Goal: Task Accomplishment & Management: Manage account settings

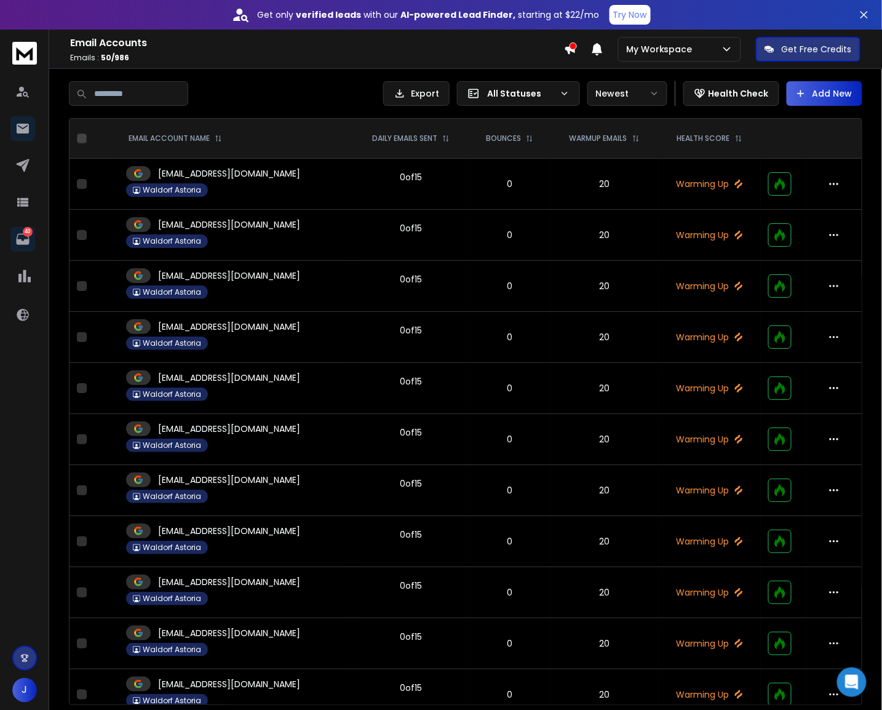
click at [15, 236] on icon at bounding box center [22, 239] width 15 height 15
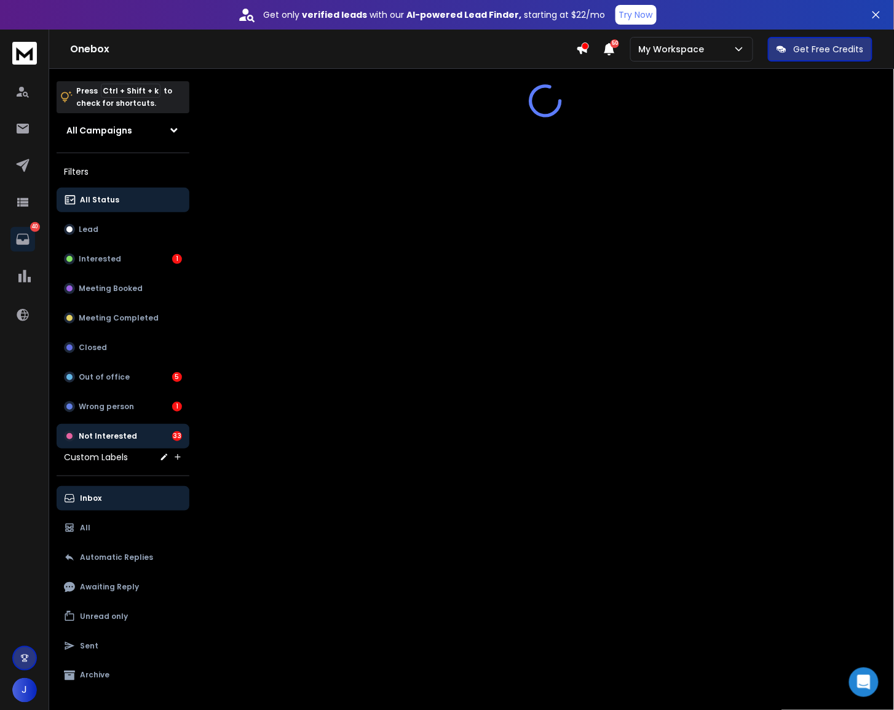
click at [101, 438] on p "Not Interested" at bounding box center [108, 436] width 58 height 10
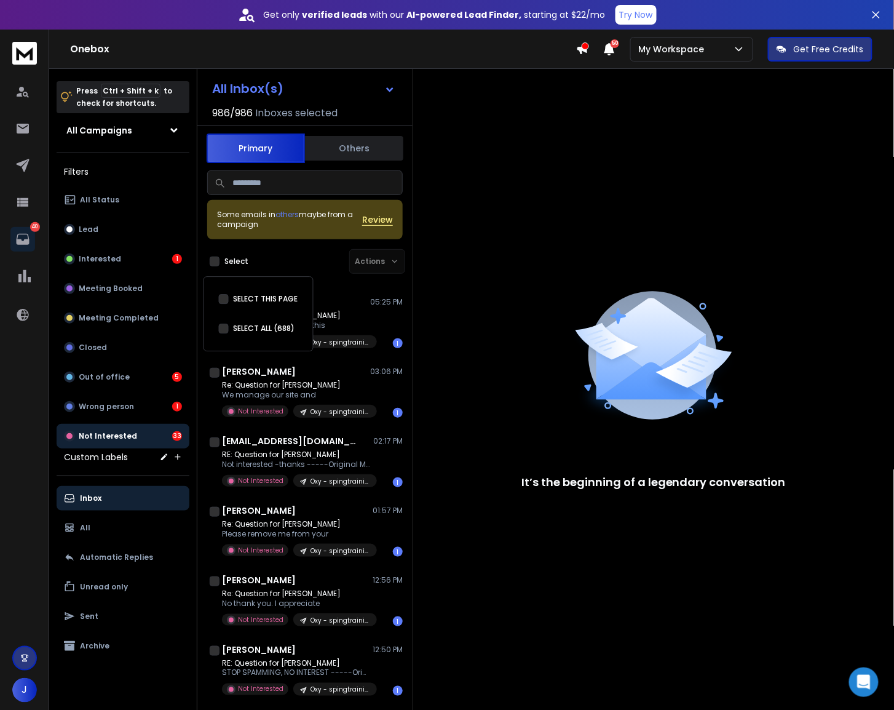
click at [222, 330] on button "SELECT THIS PAGE" at bounding box center [224, 328] width 10 height 10
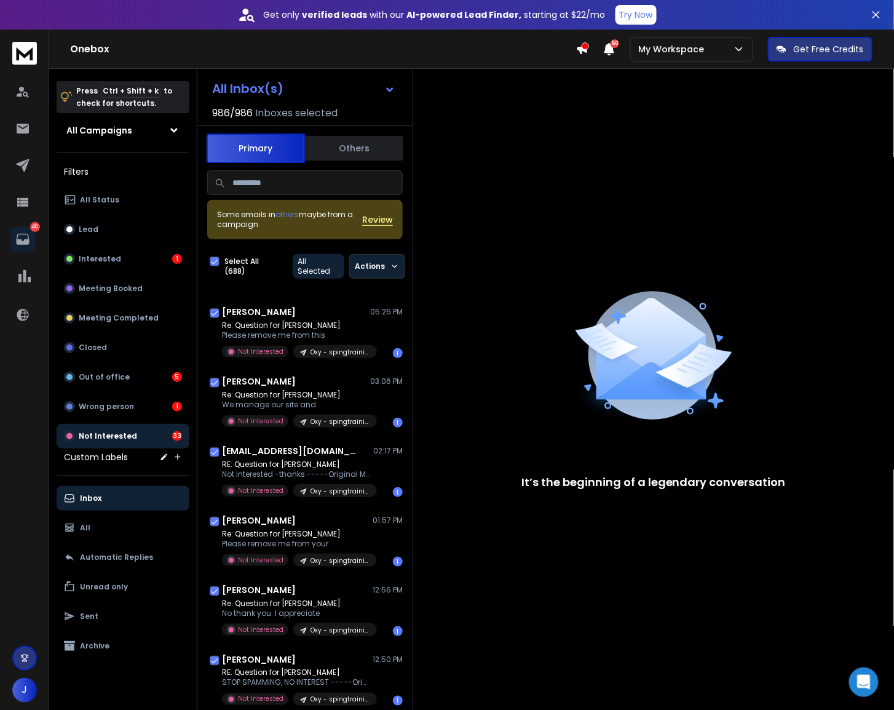
click at [368, 264] on p "Actions" at bounding box center [370, 266] width 30 height 10
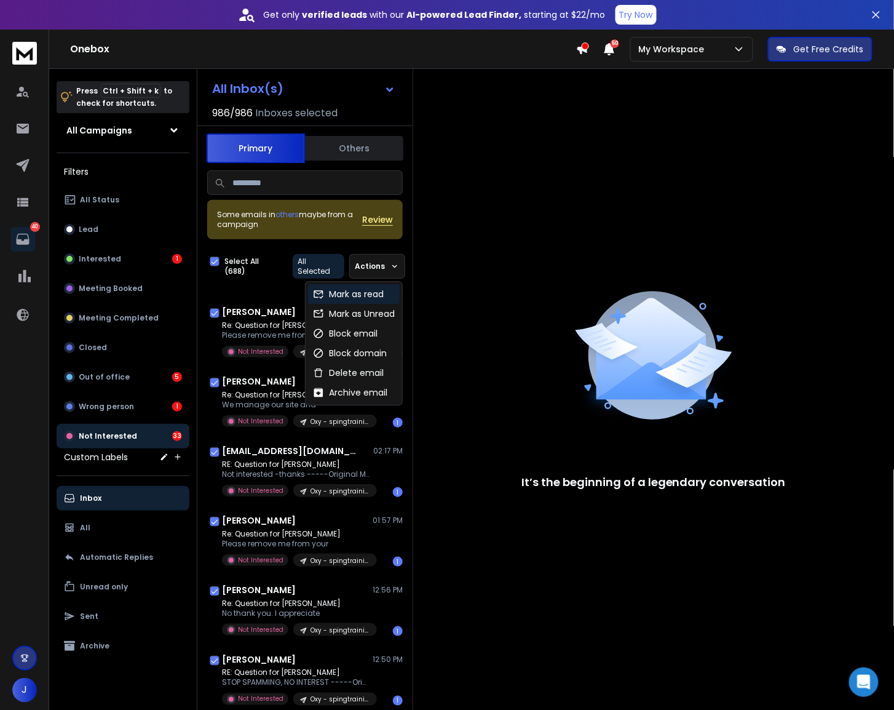
click at [354, 299] on div "Mark as read" at bounding box center [348, 294] width 71 height 12
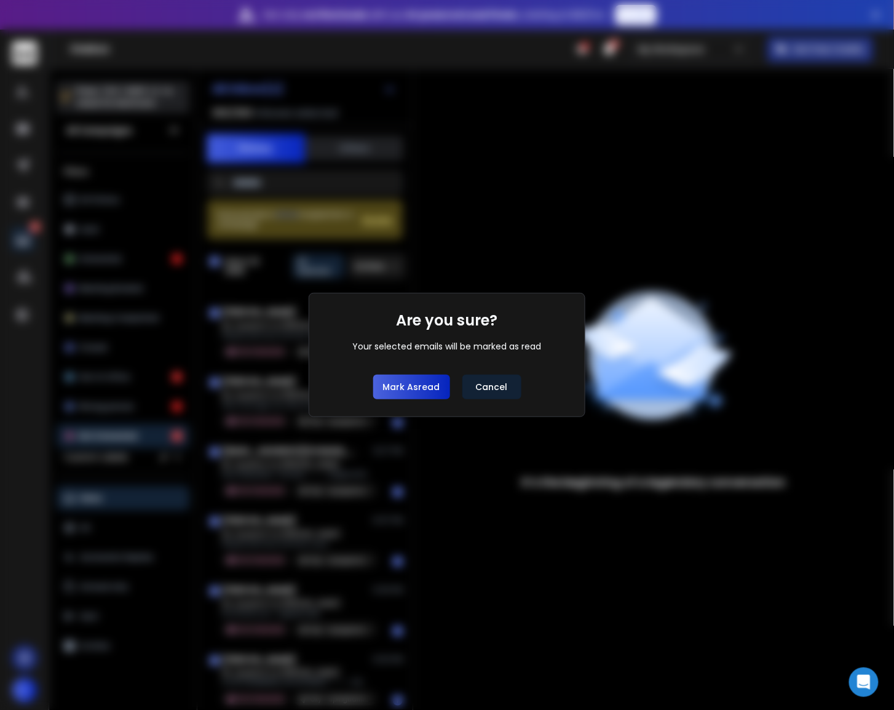
click at [409, 392] on p "Mark as read" at bounding box center [411, 387] width 57 height 12
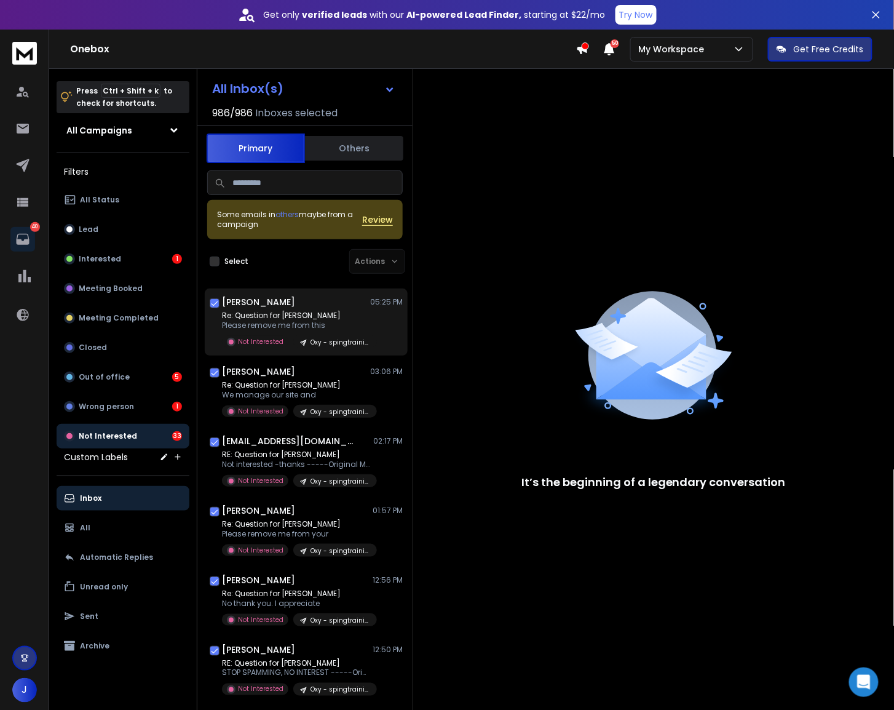
click at [293, 326] on p "Please remove me from this" at bounding box center [296, 325] width 148 height 10
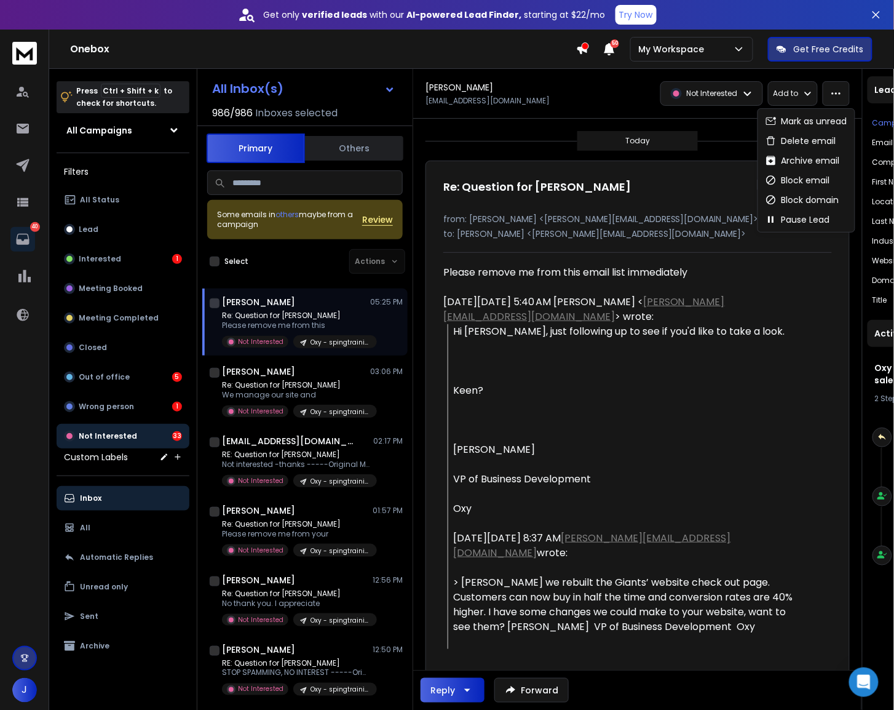
click at [842, 91] on icon "button" at bounding box center [836, 93] width 11 height 11
click at [794, 185] on div "Block email" at bounding box center [797, 180] width 65 height 12
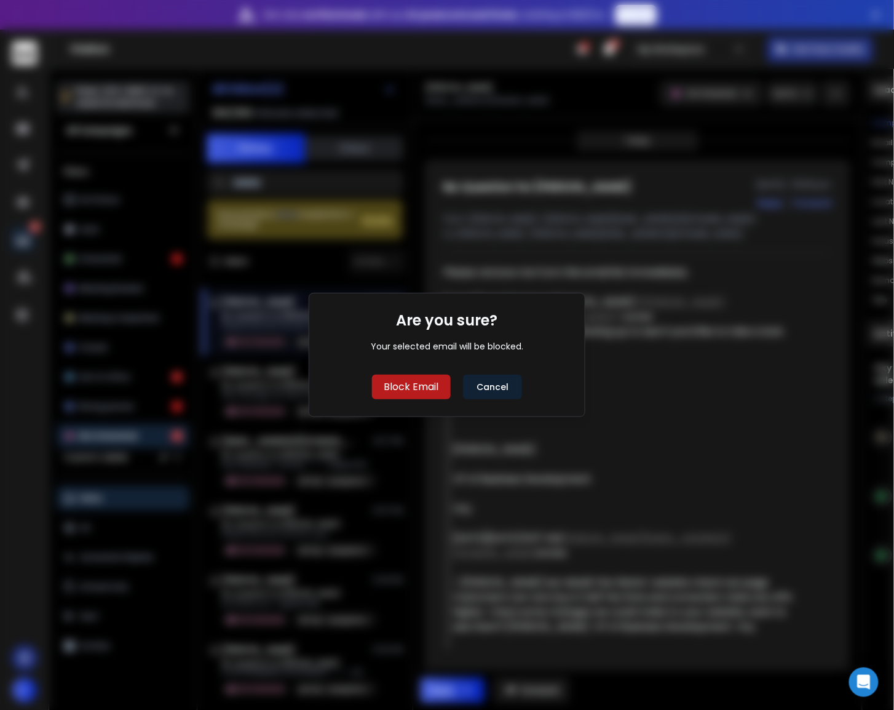
click at [396, 381] on button "Block Email" at bounding box center [411, 386] width 79 height 25
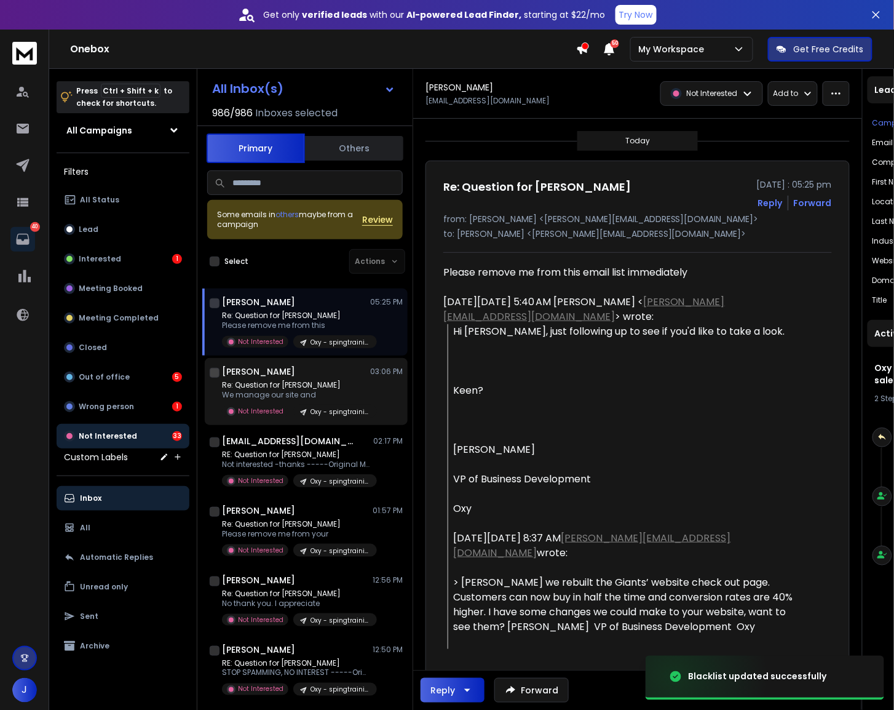
click at [338, 405] on div "Oxy - spingtraining - mkt sales ops" at bounding box center [335, 411] width 84 height 13
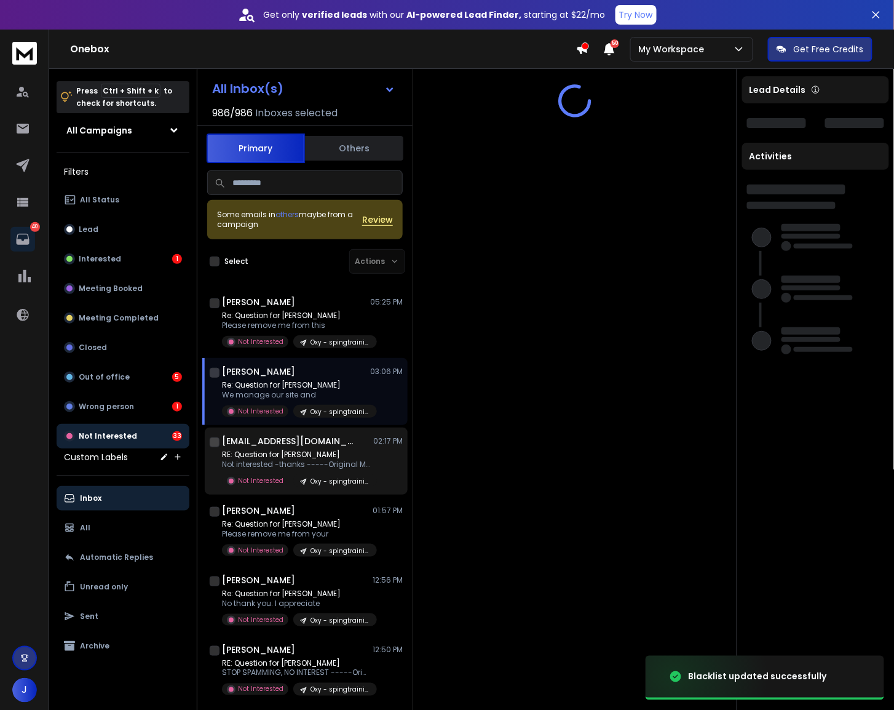
click at [355, 448] on div "[EMAIL_ADDRESS][DOMAIN_NAME] 02:17 PM RE: Question for [PERSON_NAME] Not intere…" at bounding box center [312, 461] width 181 height 52
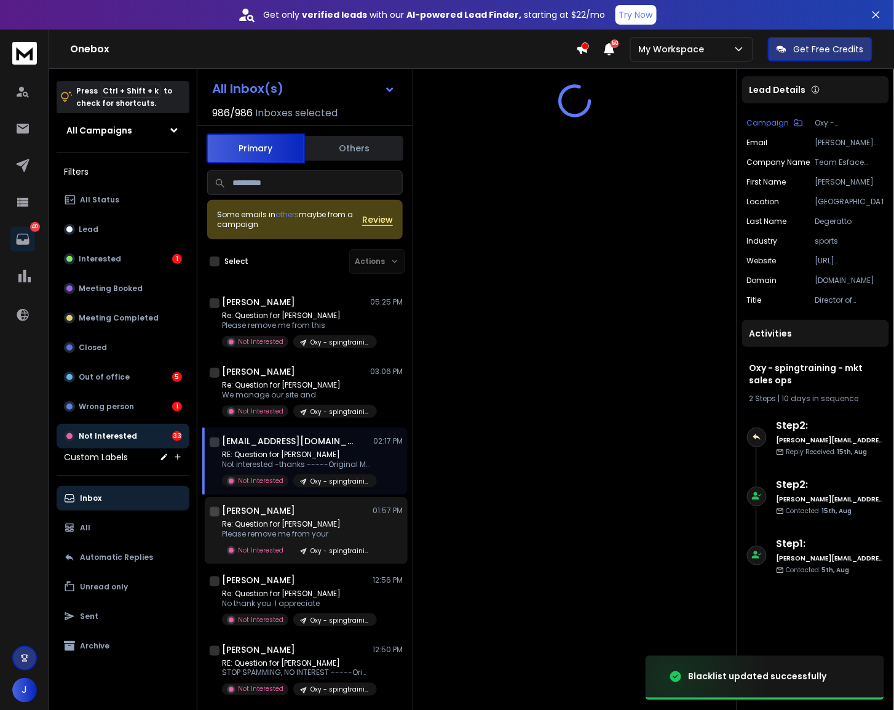
click at [317, 519] on p "Re: Question for [PERSON_NAME]" at bounding box center [296, 524] width 148 height 10
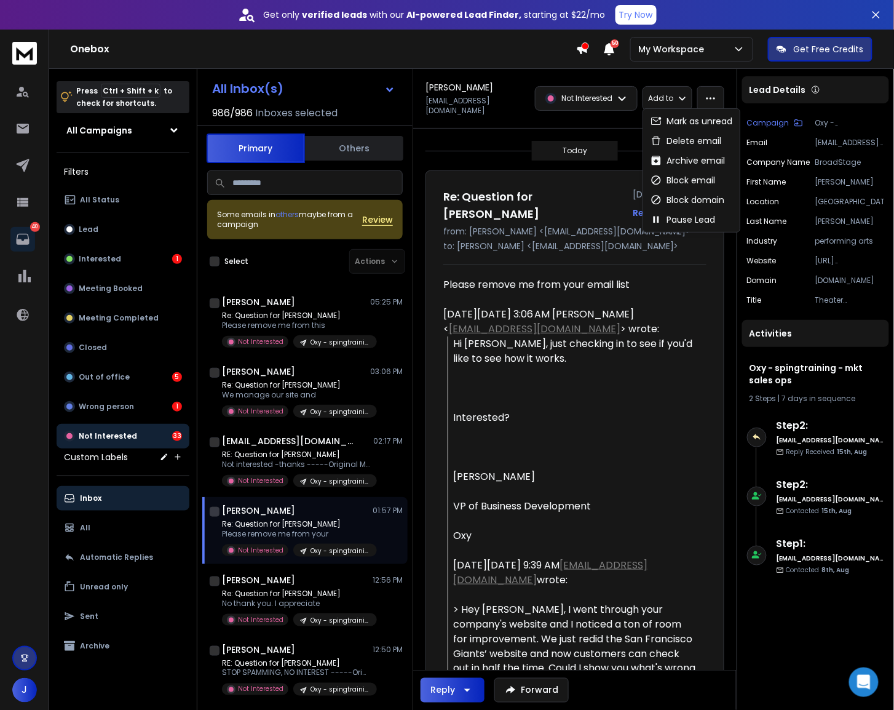
click at [716, 95] on icon "button" at bounding box center [710, 98] width 11 height 11
click at [676, 183] on div "Block email" at bounding box center [682, 180] width 65 height 12
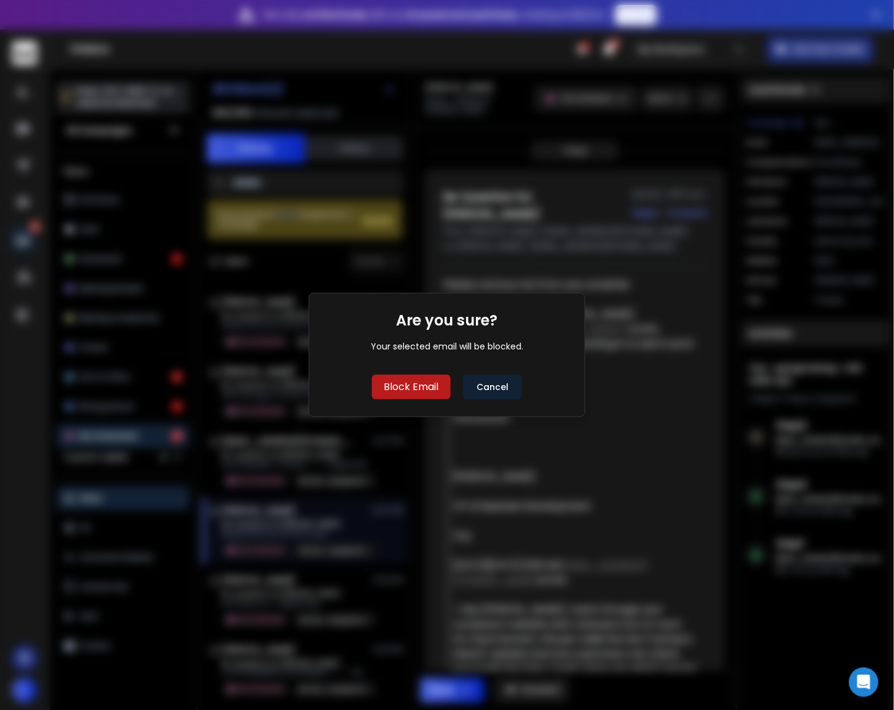
click at [422, 391] on button "Block Email" at bounding box center [411, 386] width 79 height 25
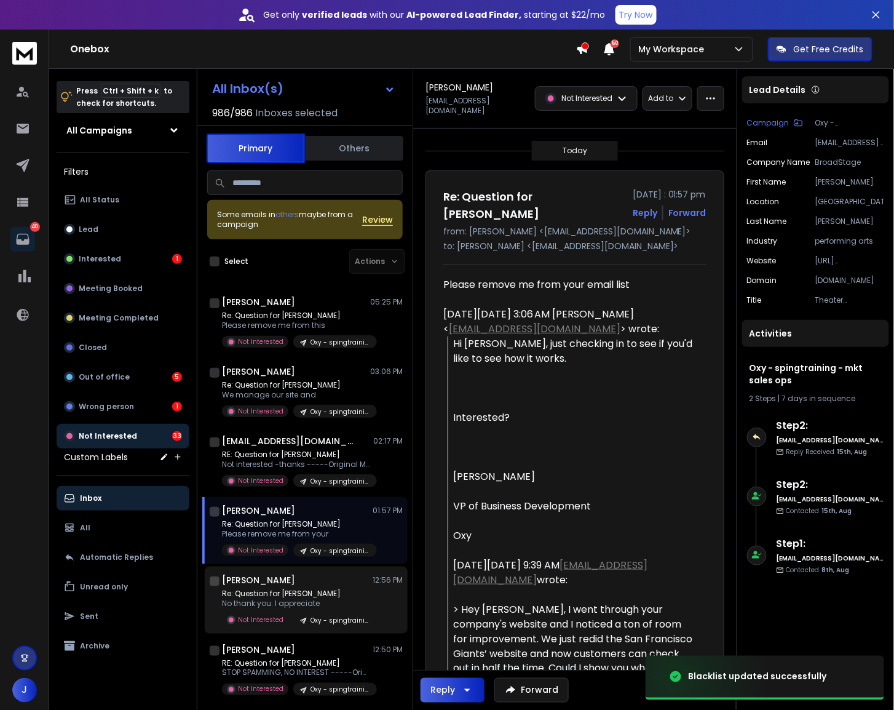
scroll to position [82, 0]
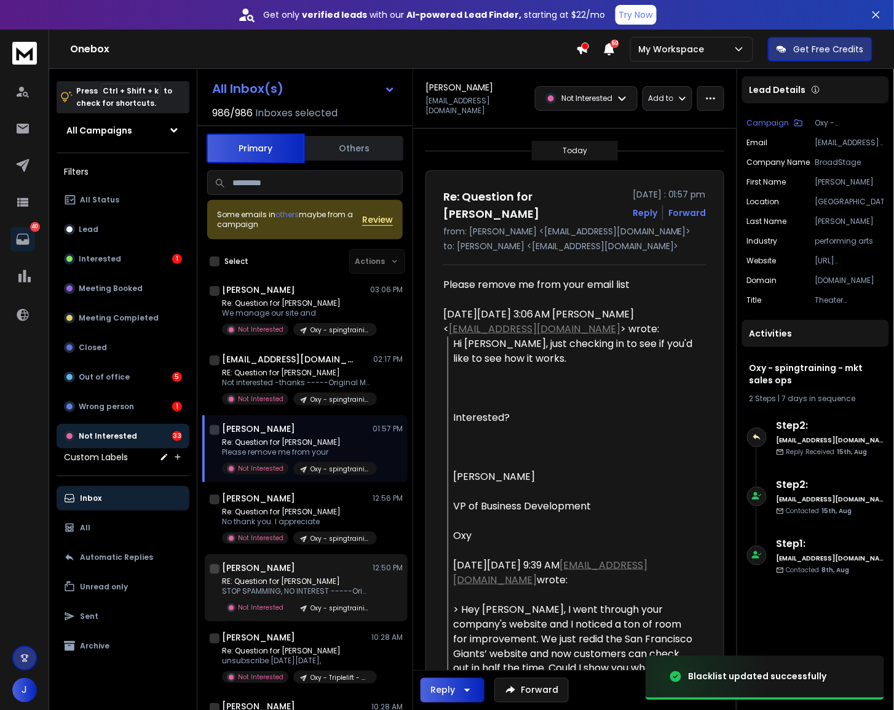
click at [257, 583] on p "RE: Question for [PERSON_NAME]" at bounding box center [296, 581] width 148 height 10
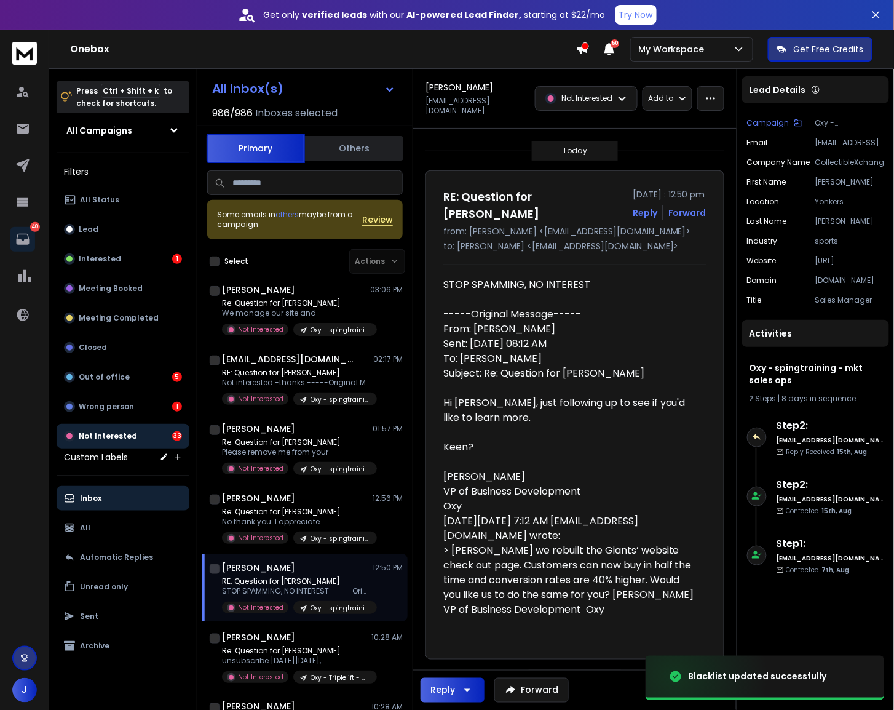
click at [712, 93] on icon "button" at bounding box center [710, 98] width 11 height 11
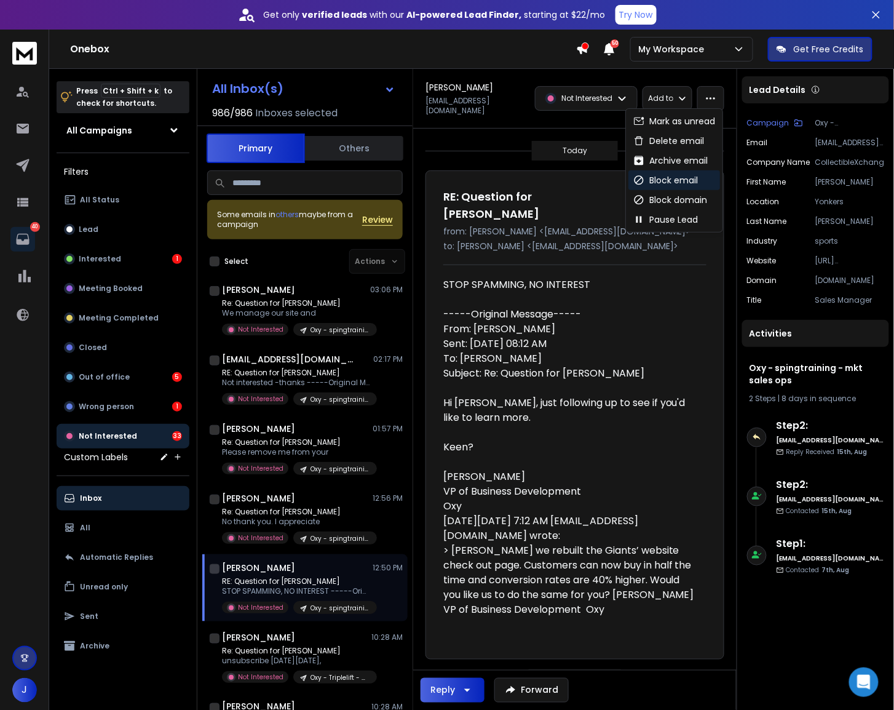
click at [662, 187] on div "Block email" at bounding box center [674, 180] width 92 height 20
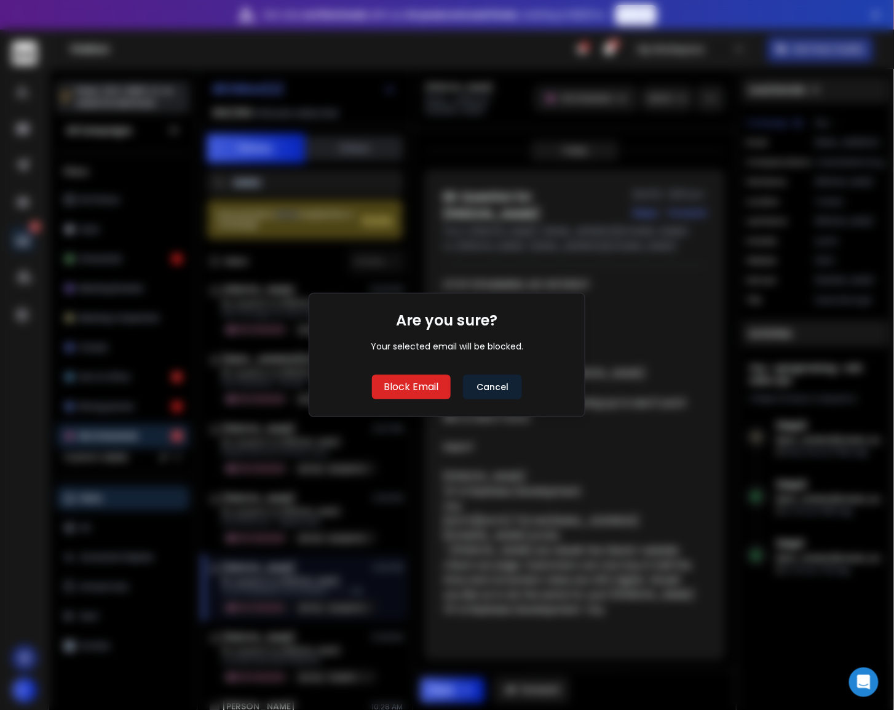
click at [393, 372] on div "Are you sure? Your selected email will be blocked. Block Email Cancel" at bounding box center [446, 354] width 241 height 89
click at [396, 386] on button "Block Email" at bounding box center [411, 386] width 79 height 25
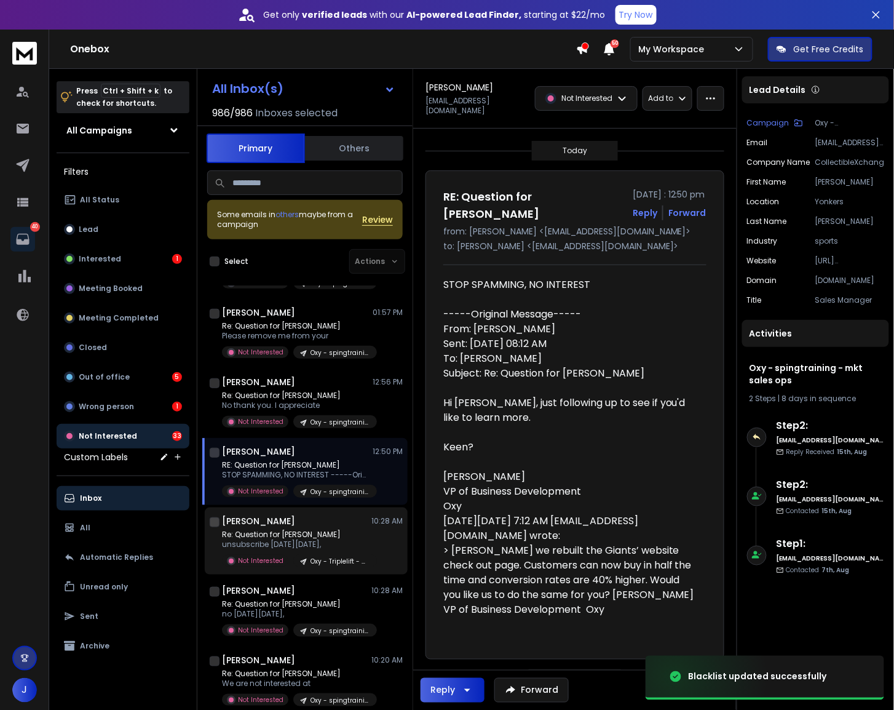
scroll to position [246, 0]
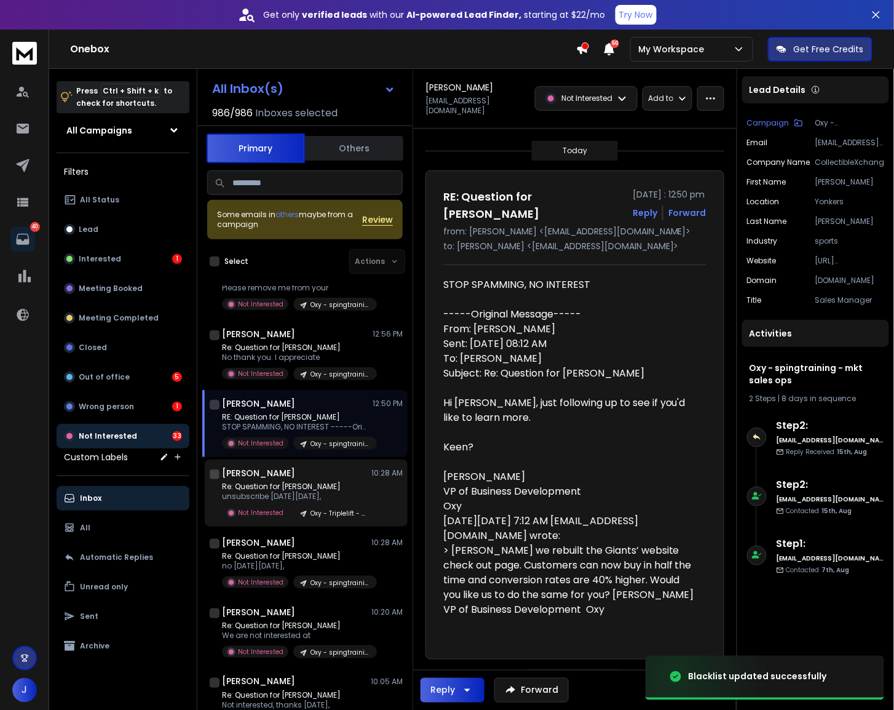
click at [278, 492] on p "unsubscribe [DATE][DATE]," at bounding box center [296, 496] width 148 height 10
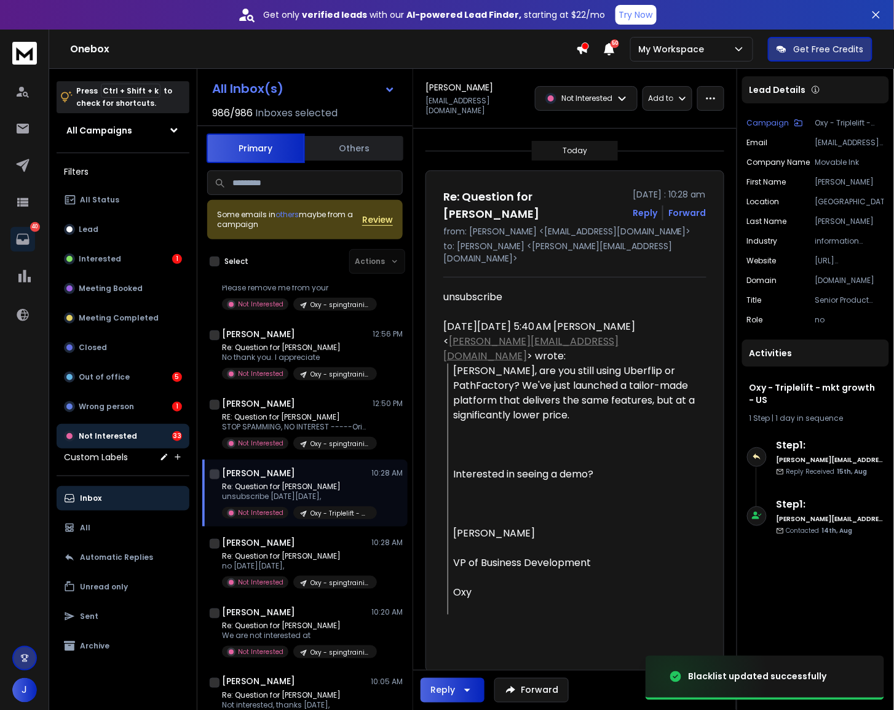
click at [716, 93] on icon "button" at bounding box center [710, 98] width 11 height 11
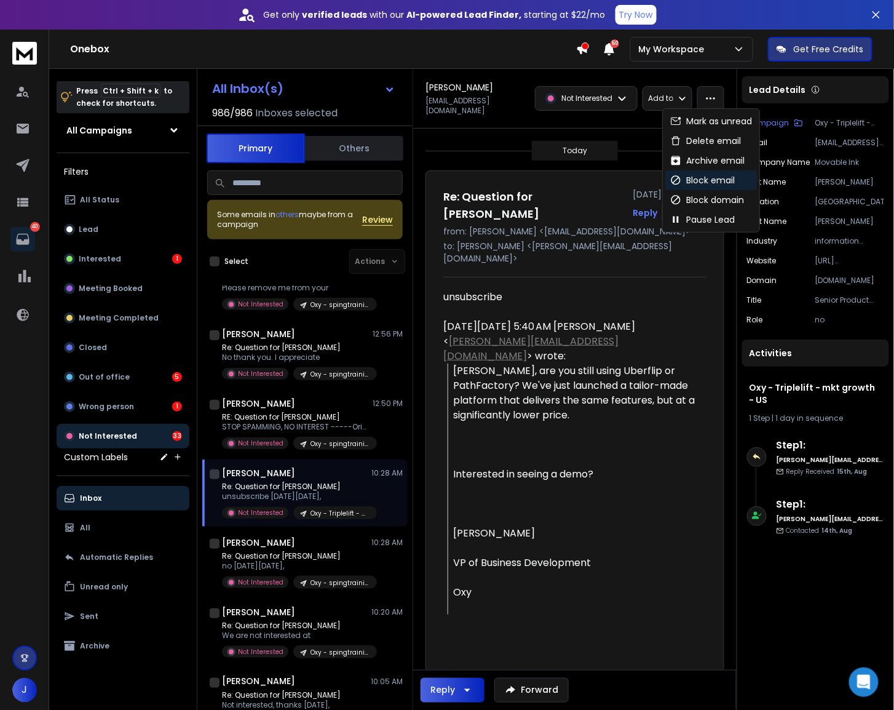
click at [706, 178] on div "Block email" at bounding box center [702, 180] width 65 height 12
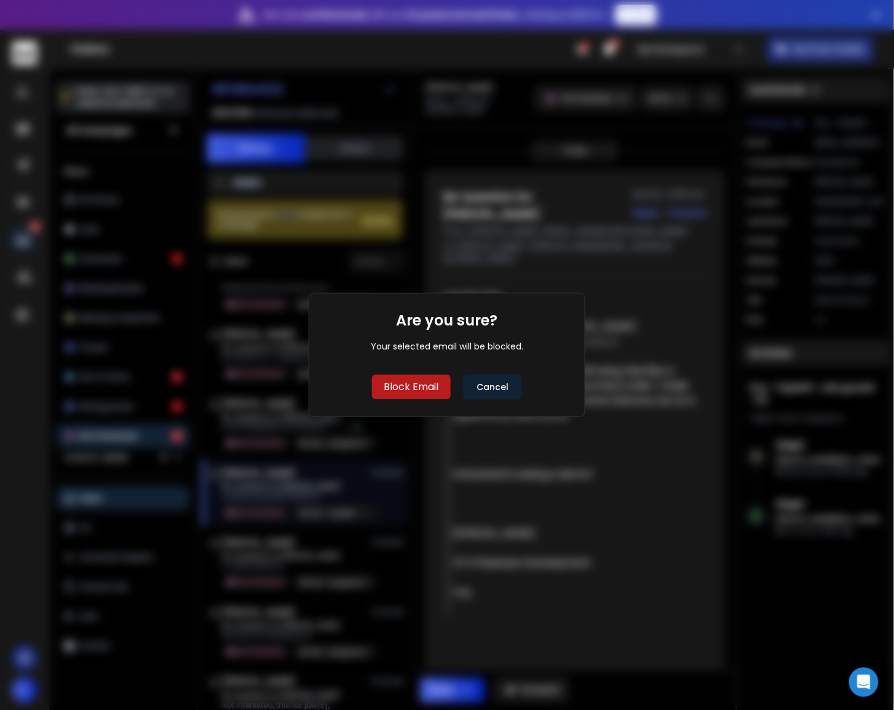
click at [381, 385] on button "Block Email" at bounding box center [411, 386] width 79 height 25
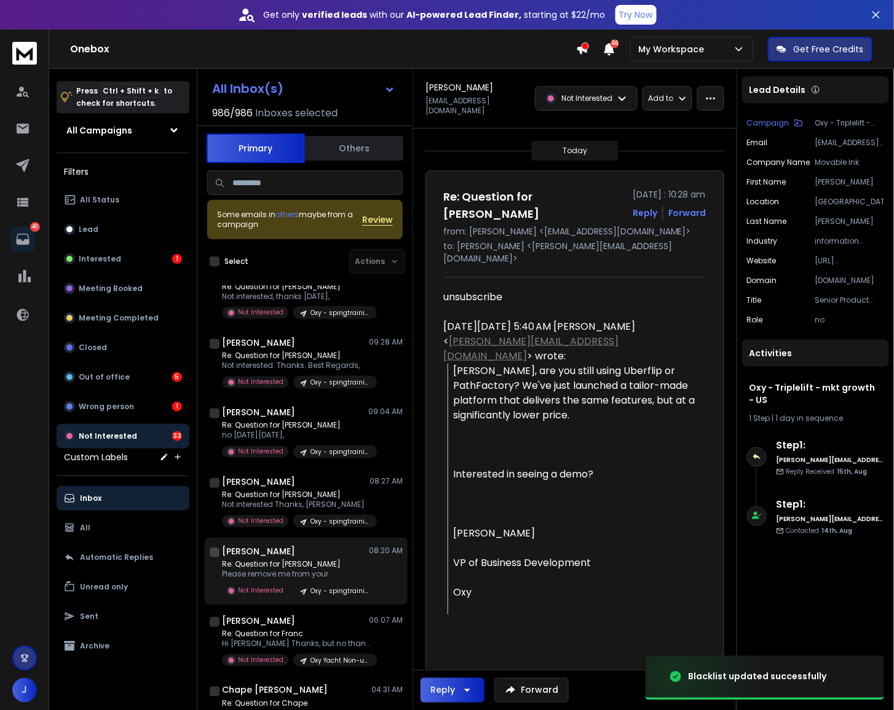
scroll to position [655, 0]
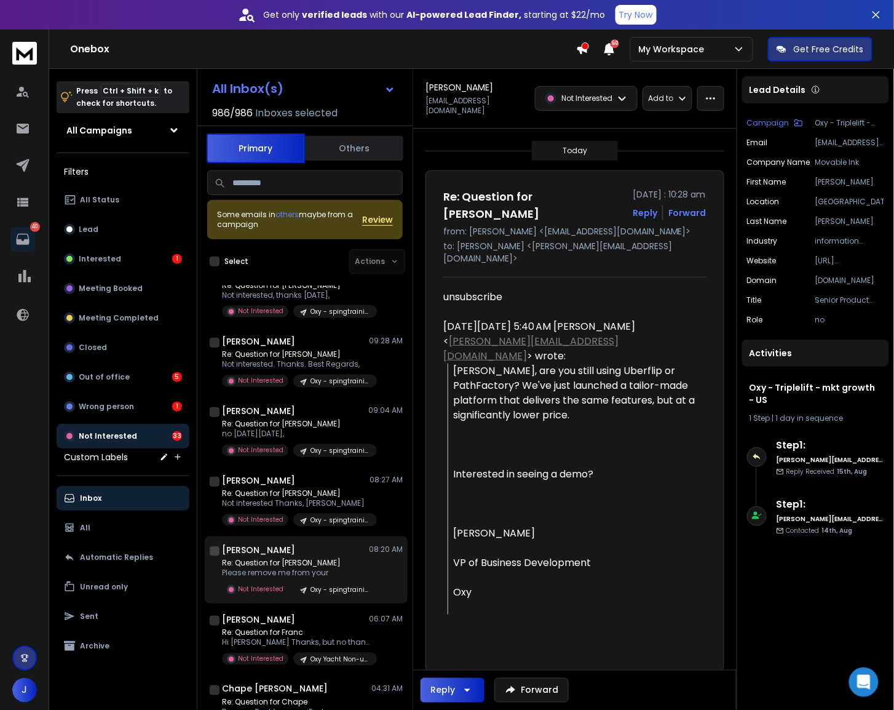
click at [310, 546] on div "[PERSON_NAME] 08:20 AM" at bounding box center [312, 550] width 181 height 12
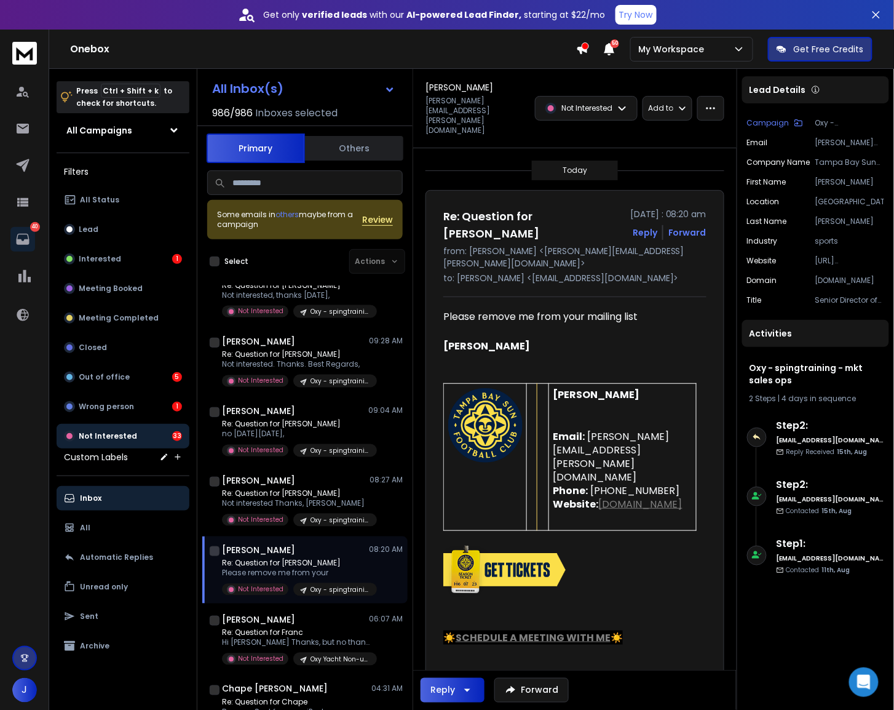
click at [724, 100] on button "button" at bounding box center [710, 108] width 27 height 25
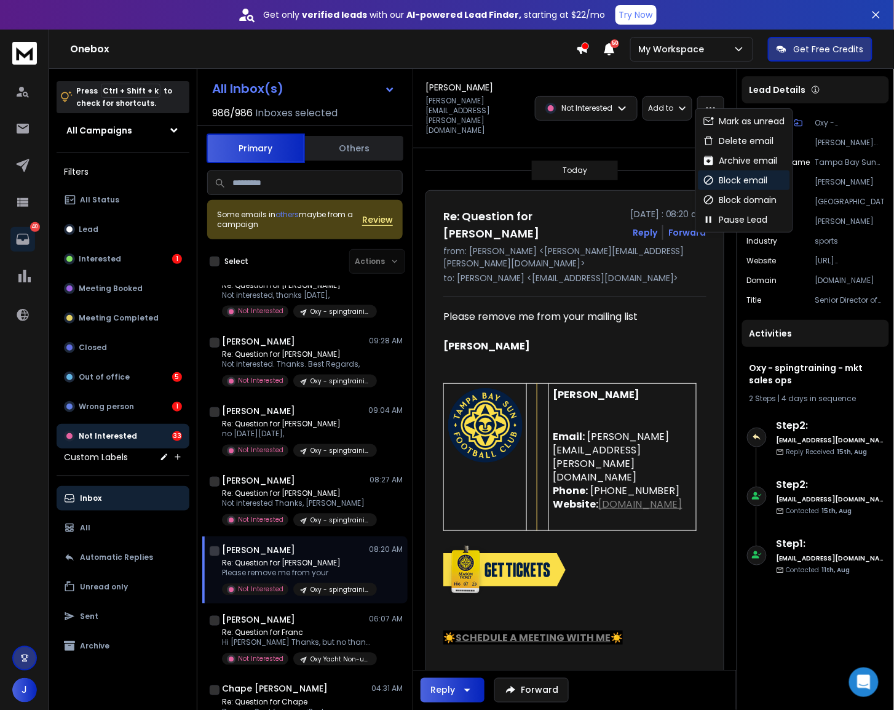
click at [719, 183] on div "Block email" at bounding box center [735, 180] width 65 height 12
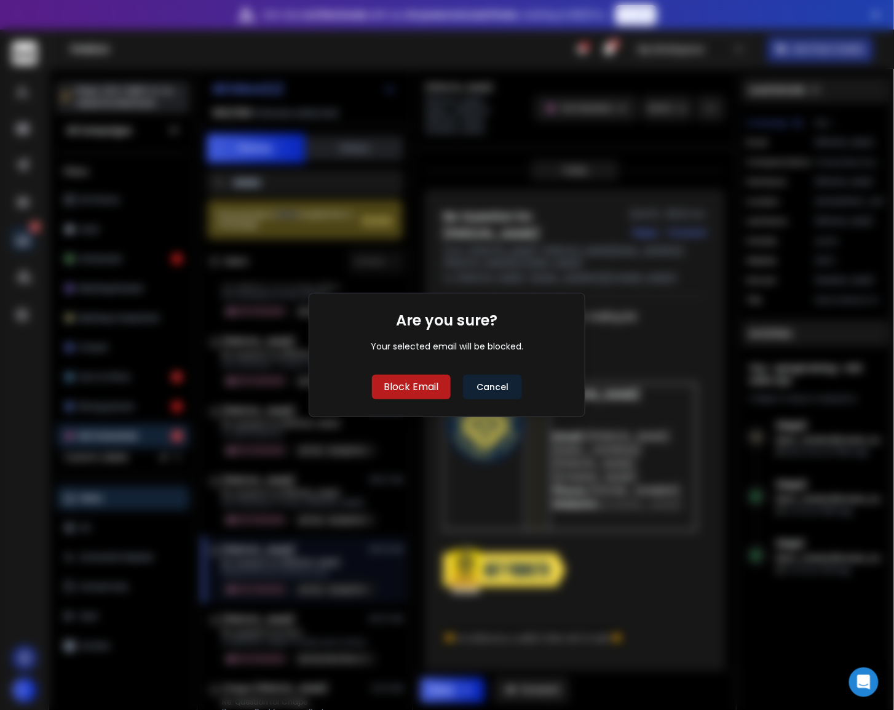
click at [407, 384] on button "Block Email" at bounding box center [411, 386] width 79 height 25
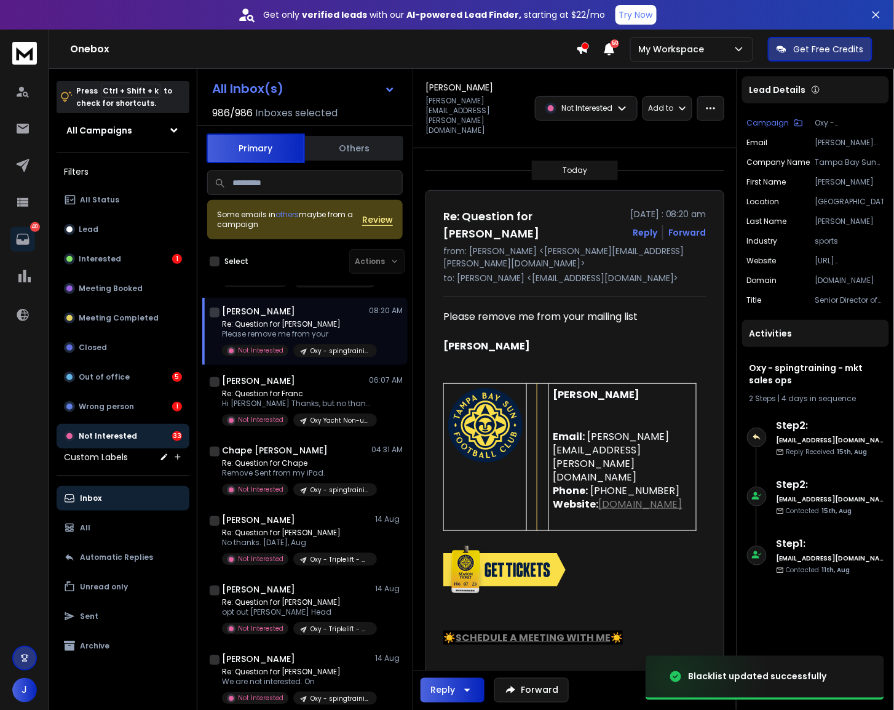
scroll to position [901, 0]
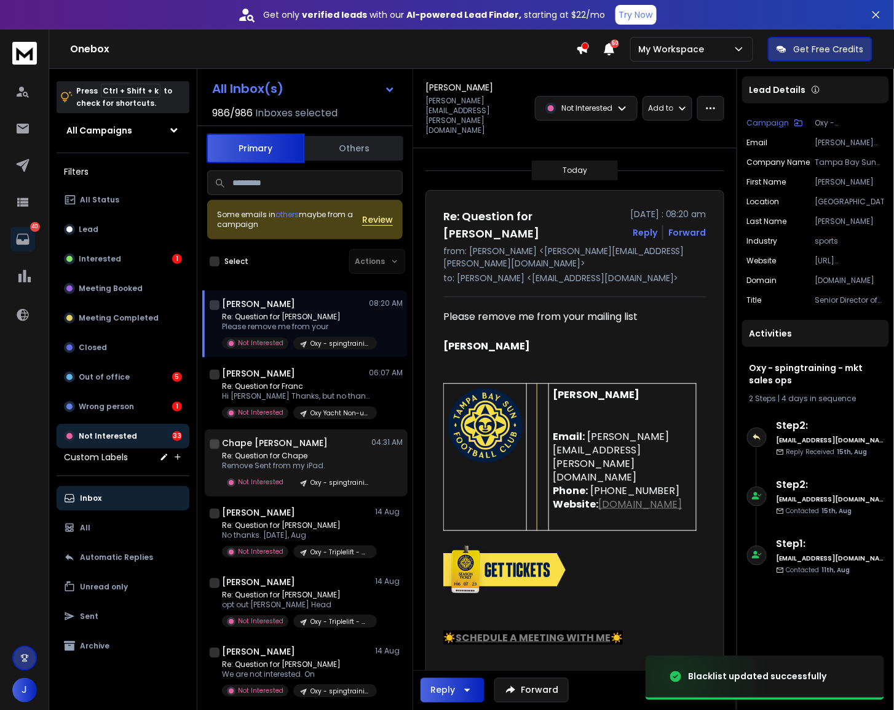
click at [306, 453] on p "Re: Question for Chape" at bounding box center [296, 456] width 148 height 10
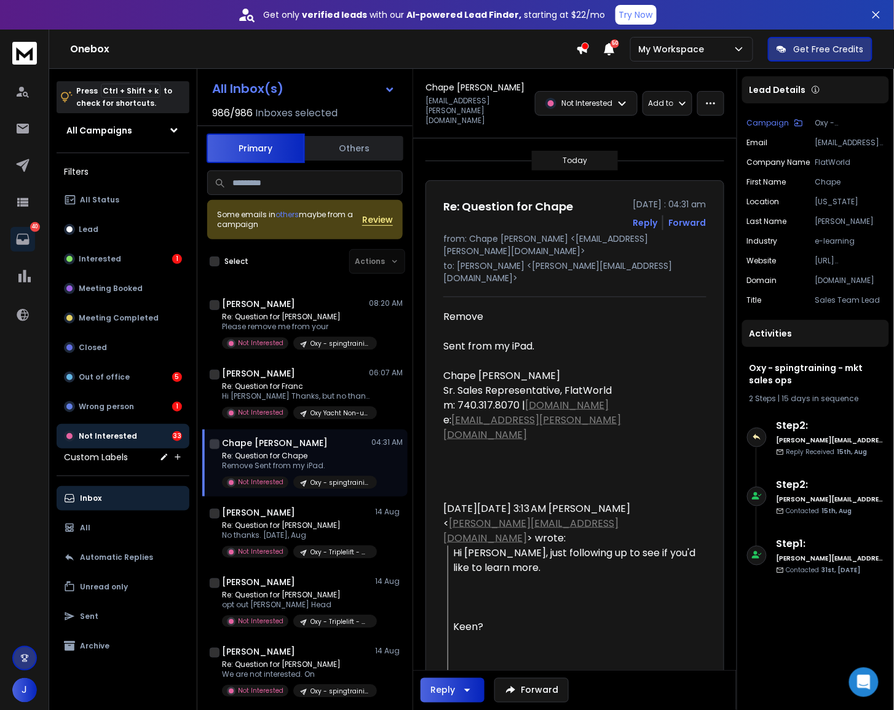
click at [724, 97] on button "button" at bounding box center [710, 103] width 27 height 25
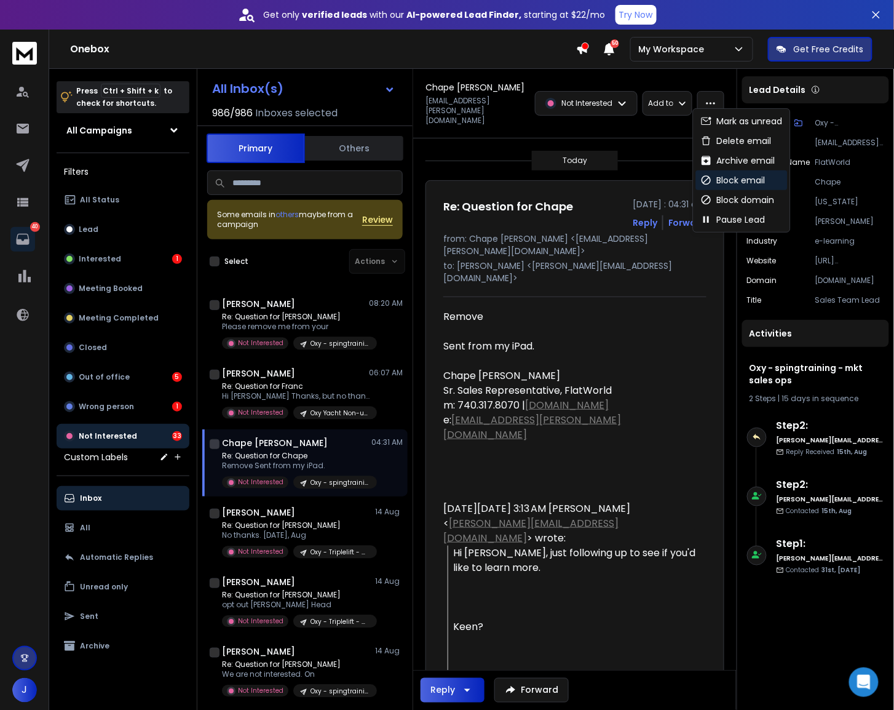
click at [724, 182] on div "Block email" at bounding box center [733, 180] width 65 height 12
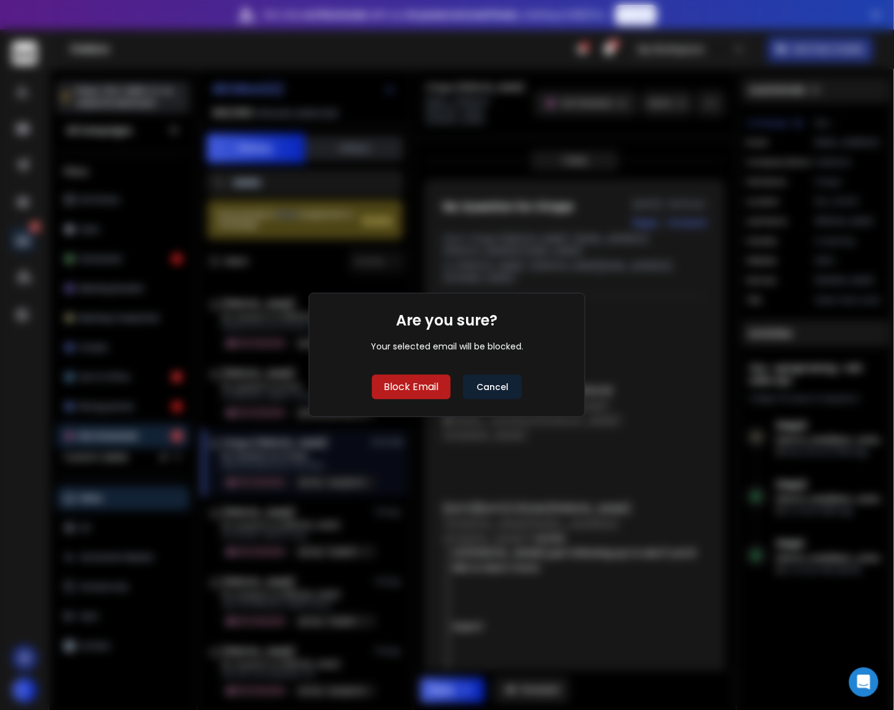
click at [406, 390] on button "Block Email" at bounding box center [411, 386] width 79 height 25
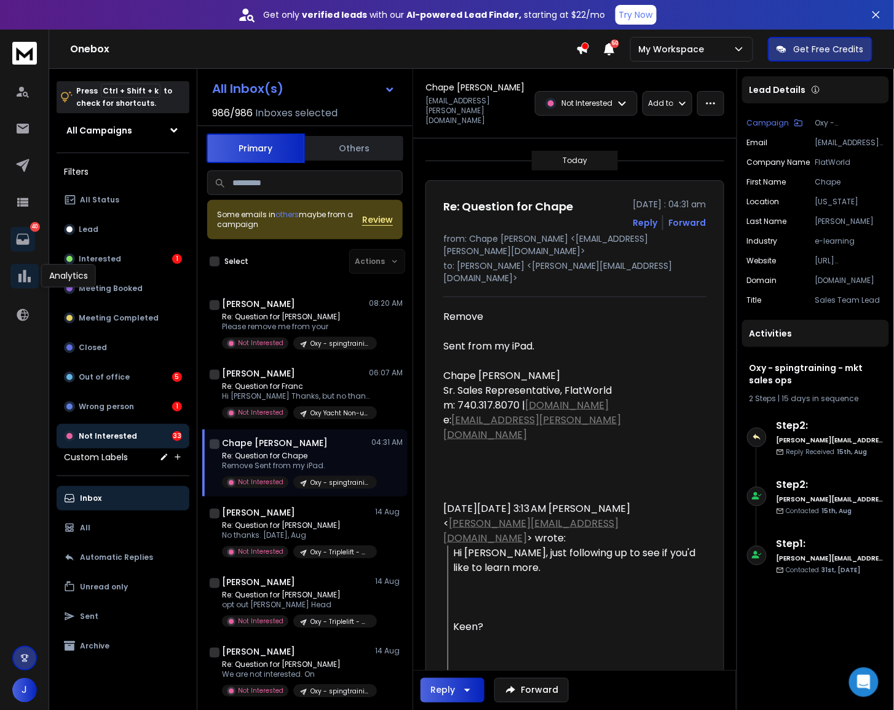
click at [37, 269] on link at bounding box center [24, 276] width 28 height 28
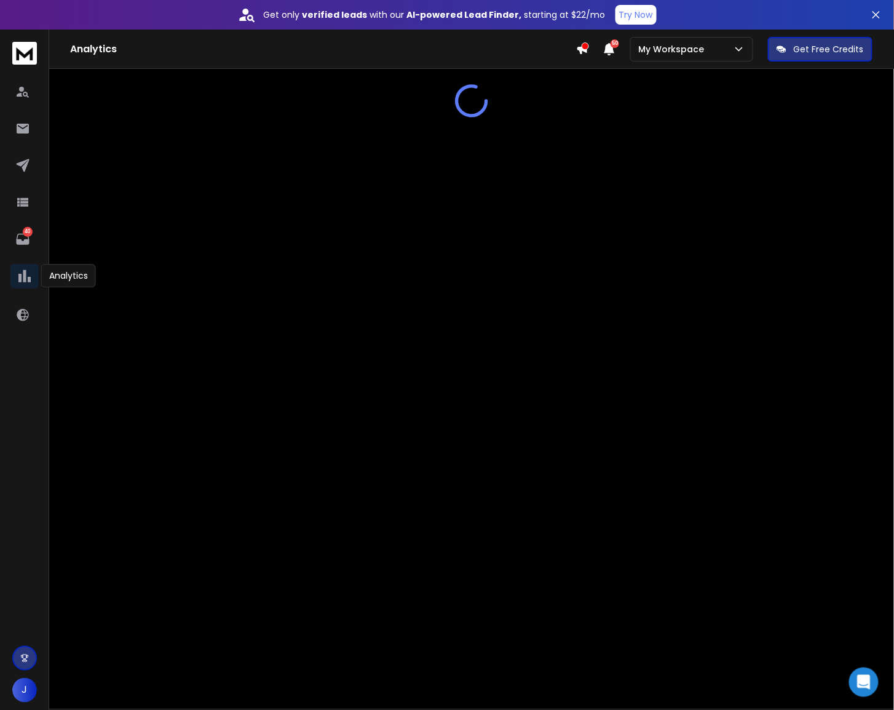
click at [31, 271] on icon at bounding box center [24, 276] width 18 height 18
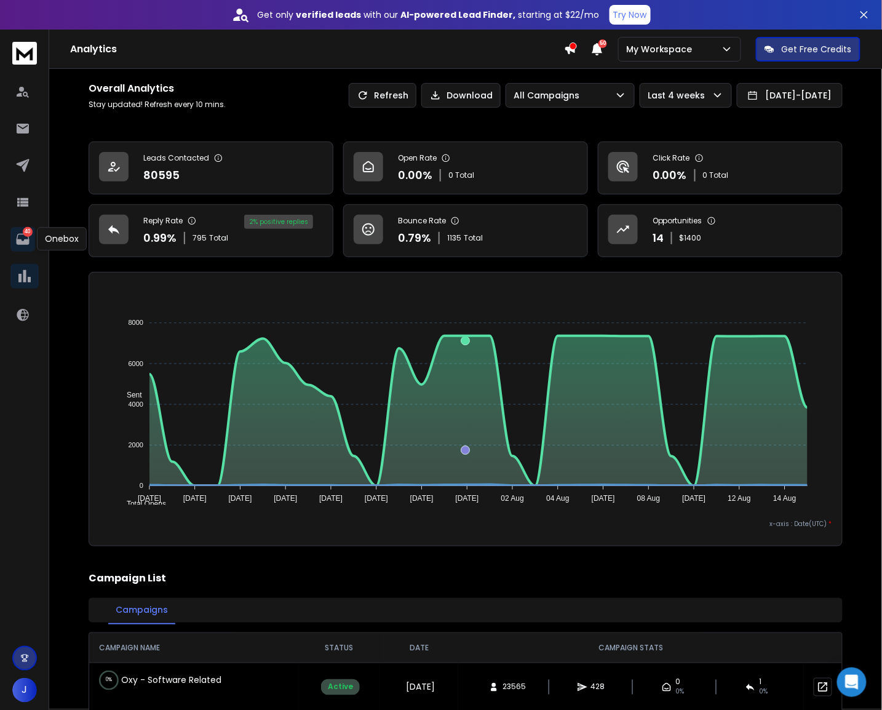
click at [22, 242] on icon at bounding box center [22, 239] width 13 height 11
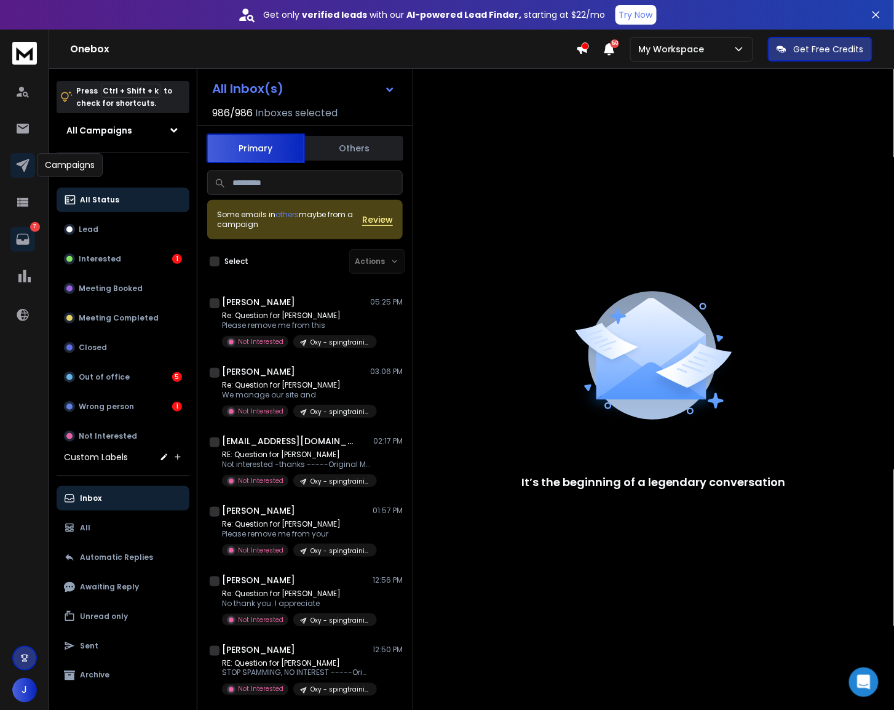
click at [20, 168] on icon at bounding box center [22, 165] width 15 height 15
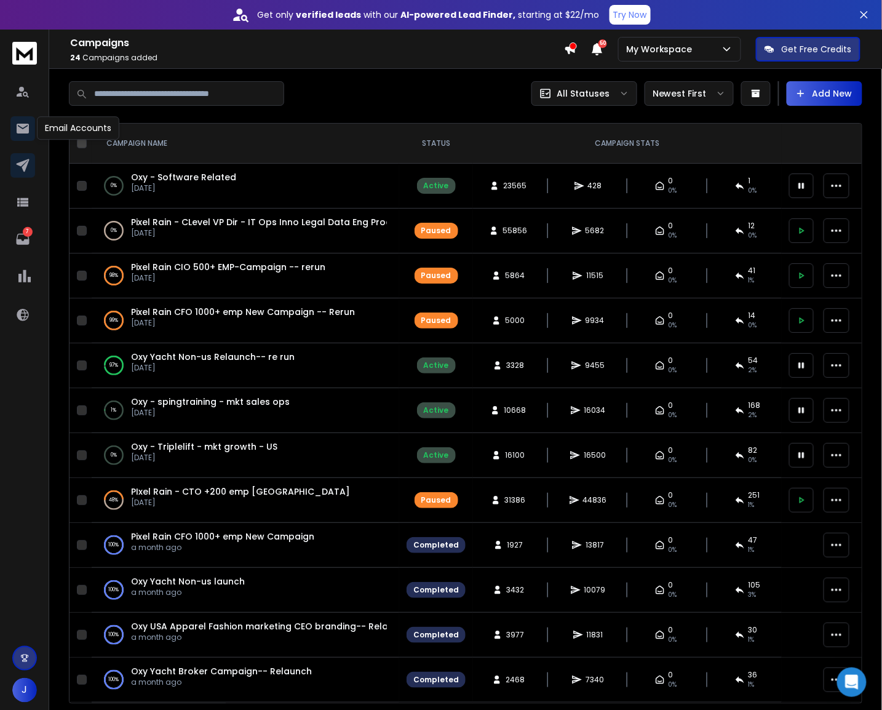
click at [25, 129] on icon at bounding box center [23, 129] width 12 height 10
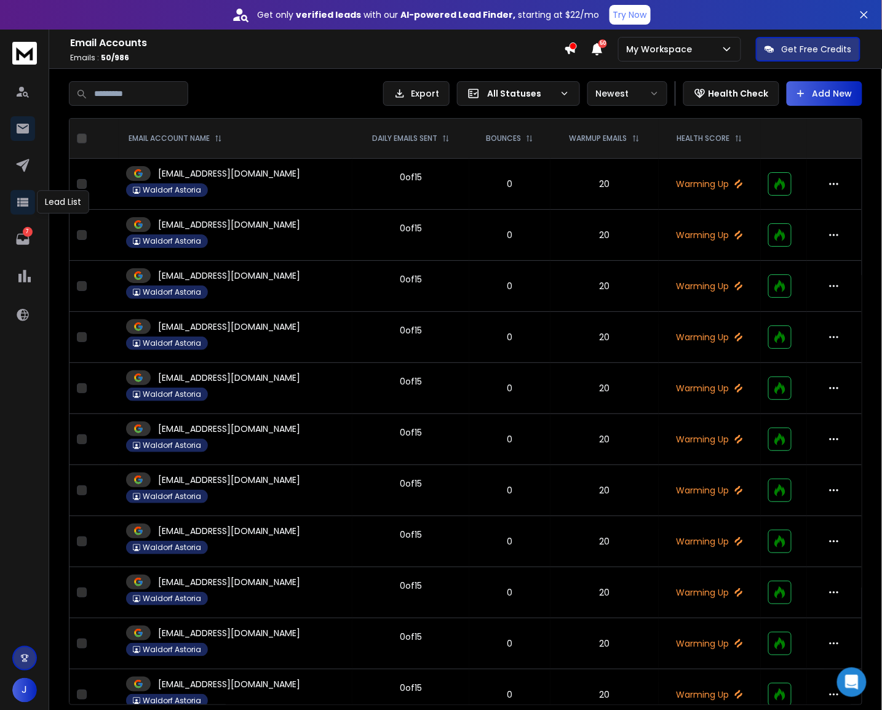
click at [26, 205] on icon at bounding box center [22, 202] width 11 height 9
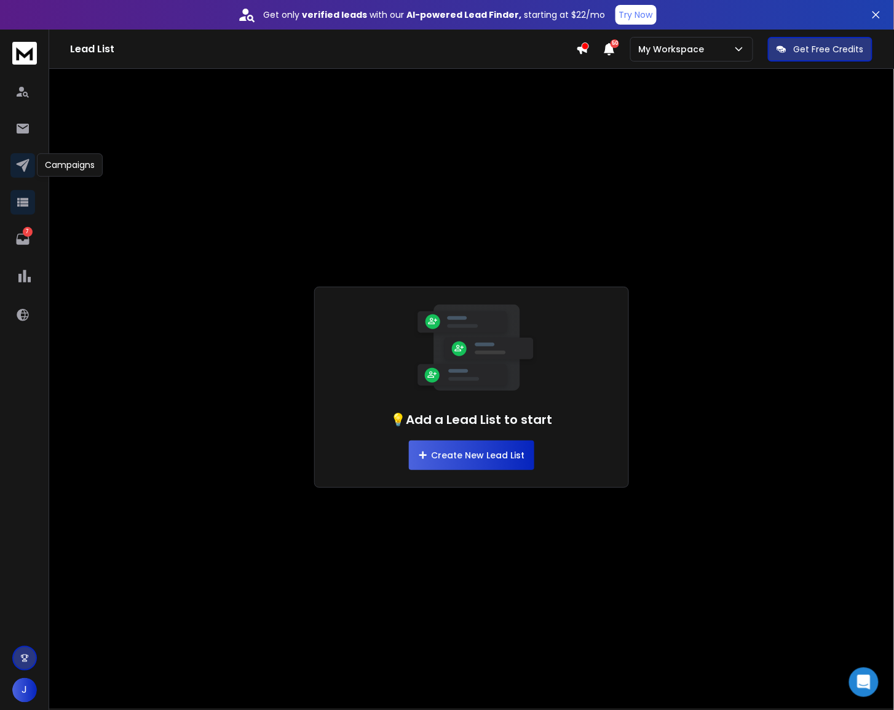
click at [15, 162] on icon at bounding box center [22, 165] width 15 height 15
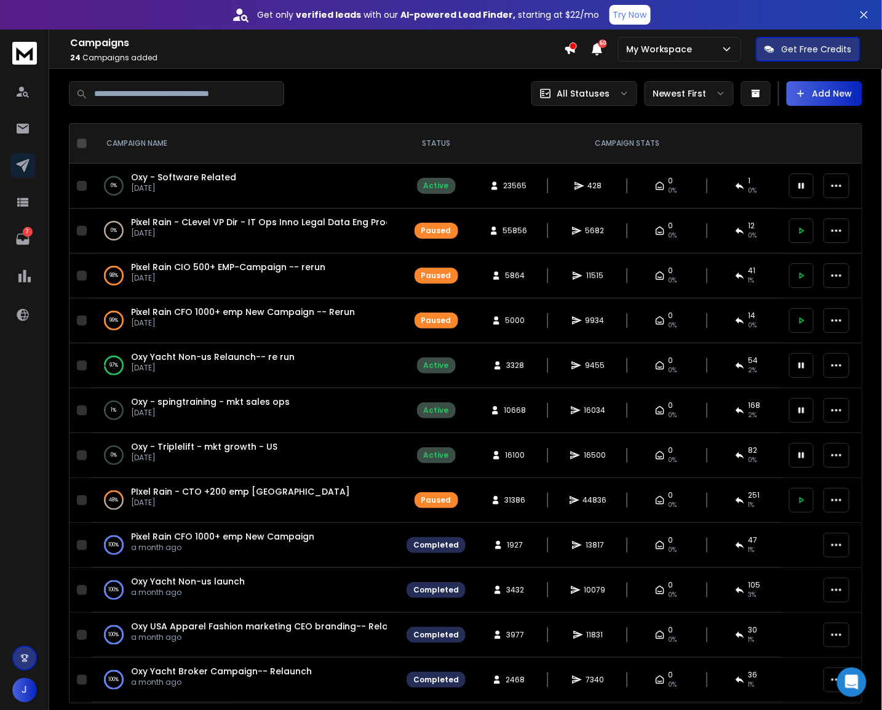
click at [687, 70] on div "Campaigns 24 Campaigns added 50 My Workspace Get Free Credits Campaigns 24 Camp…" at bounding box center [441, 373] width 882 height 686
click at [682, 50] on p "My Workspace" at bounding box center [661, 49] width 71 height 12
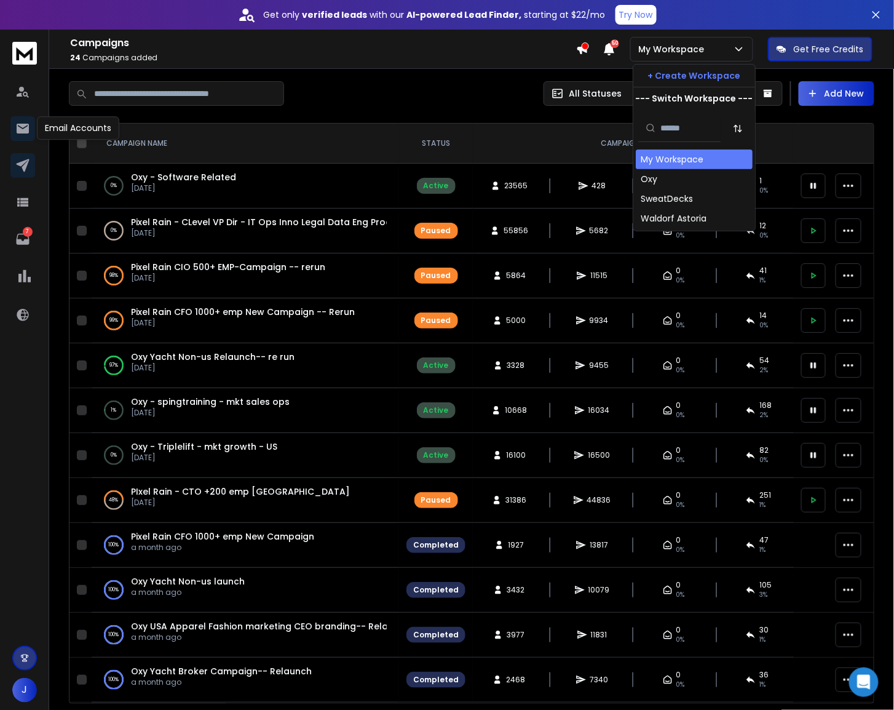
click at [21, 129] on icon at bounding box center [23, 129] width 12 height 10
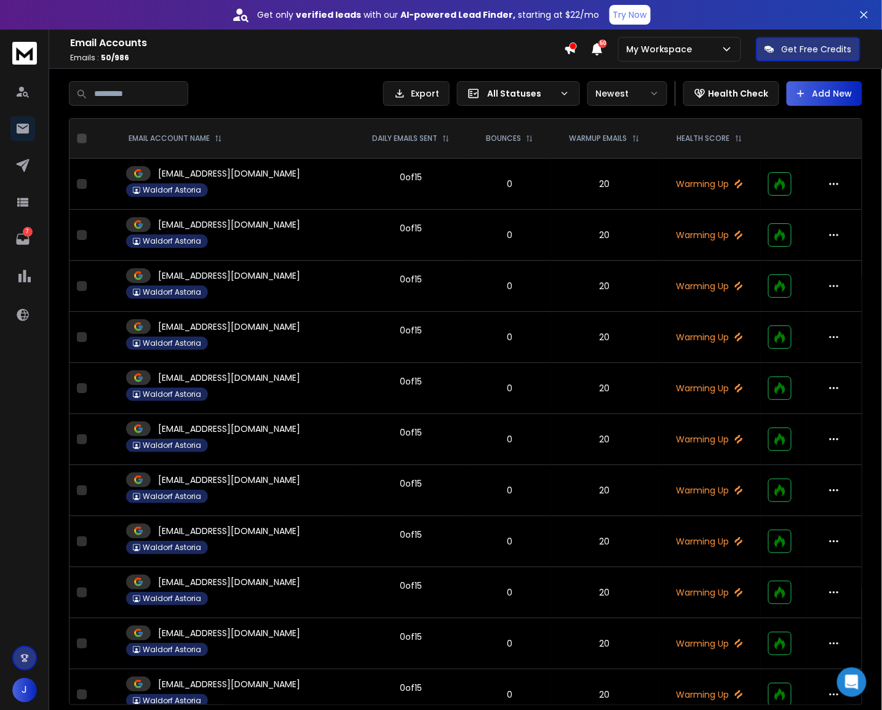
drag, startPoint x: 138, startPoint y: 106, endPoint x: 129, endPoint y: 98, distance: 11.7
click at [136, 105] on div "Export All Statuses Newest Health Check Add New EMAIL ACCOUNT NAME DAILY EMAILS…" at bounding box center [465, 392] width 793 height 623
click at [129, 98] on input at bounding box center [128, 93] width 119 height 25
type input "***"
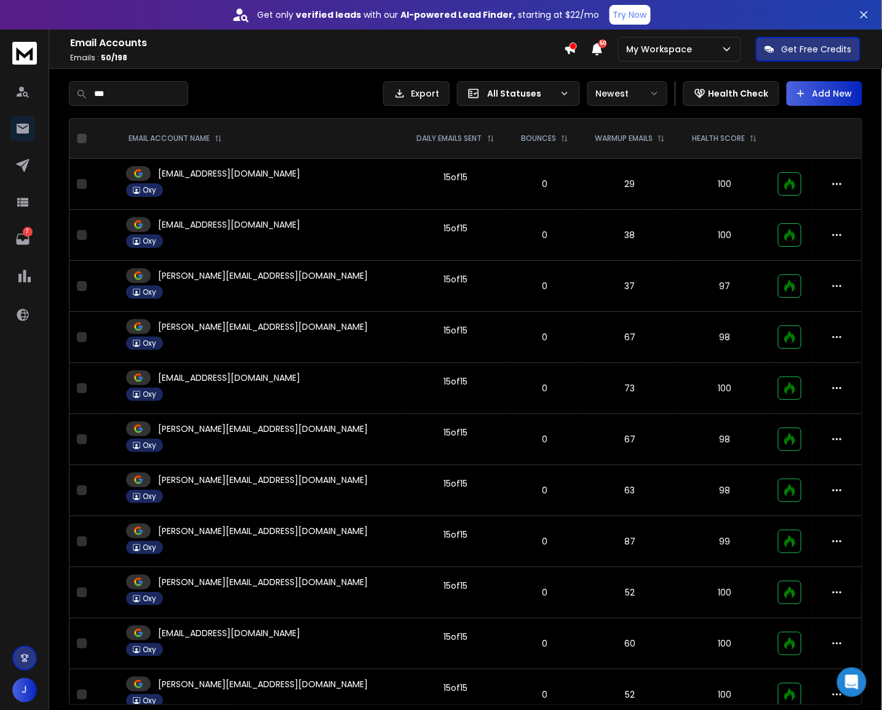
click at [320, 149] on th "EMAIL ACCOUNT NAME" at bounding box center [261, 139] width 284 height 40
click at [26, 231] on p "7" at bounding box center [28, 232] width 10 height 10
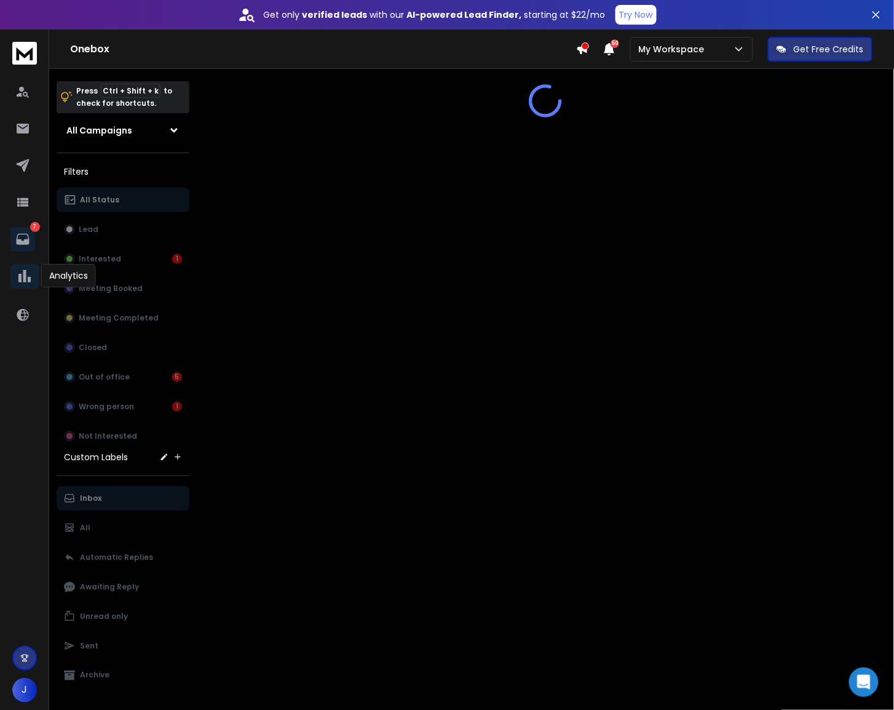
click at [32, 279] on icon at bounding box center [24, 276] width 18 height 18
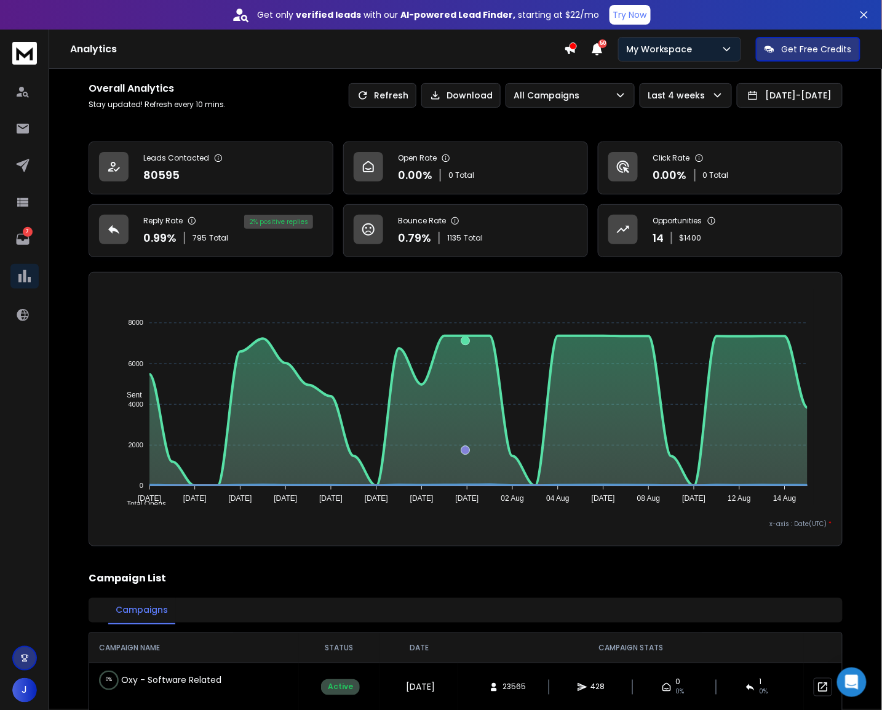
click at [674, 49] on p "My Workspace" at bounding box center [661, 49] width 71 height 12
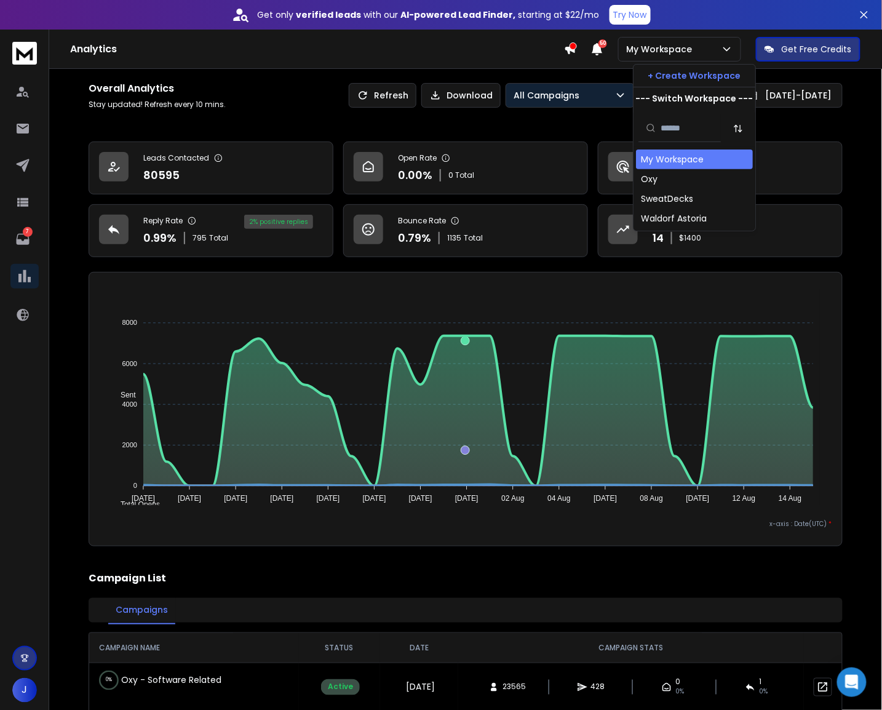
click at [513, 95] on p "All Campaigns" at bounding box center [548, 95] width 71 height 12
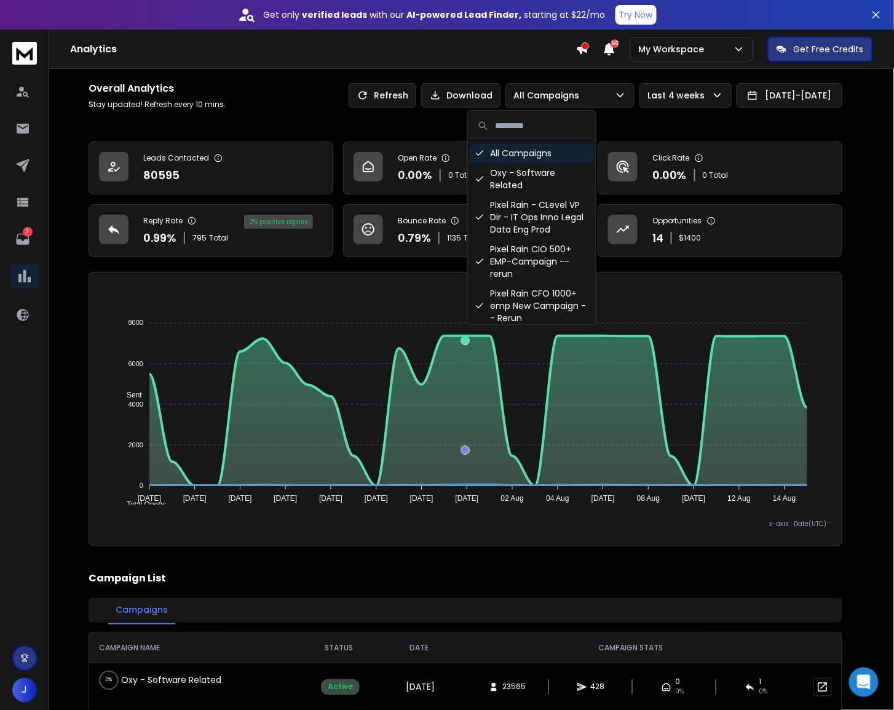
click at [518, 148] on div "All Campaigns" at bounding box center [531, 153] width 123 height 20
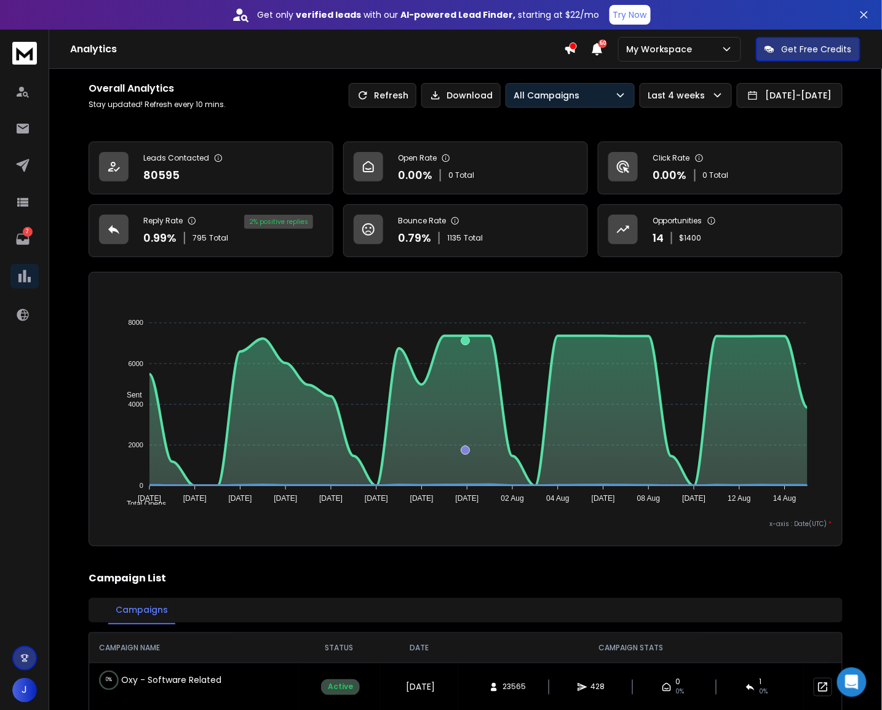
click at [530, 106] on button "All Campaigns" at bounding box center [569, 95] width 129 height 25
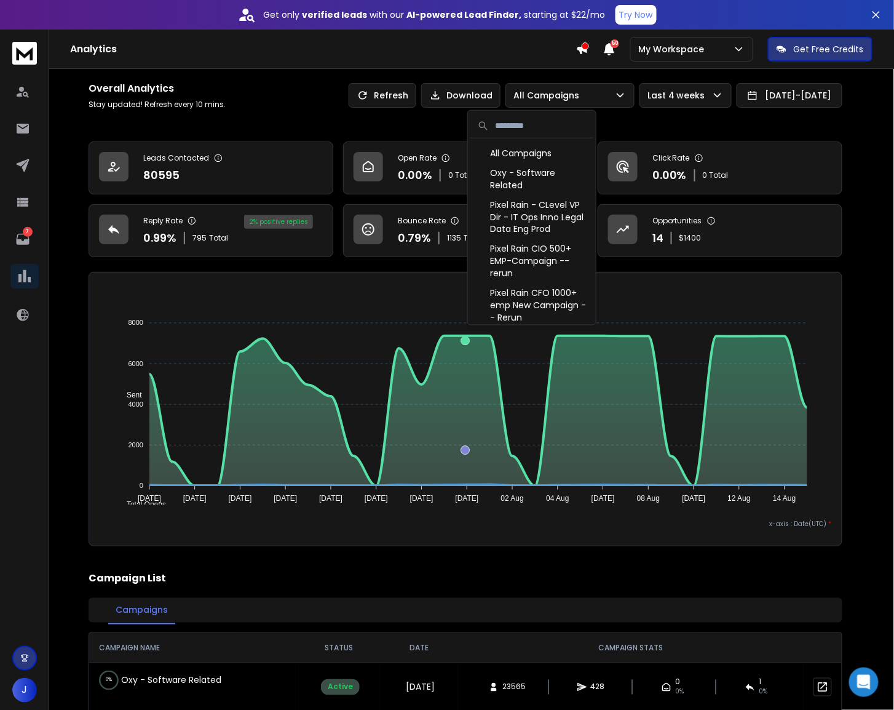
drag, startPoint x: 568, startPoint y: 128, endPoint x: 583, endPoint y: 122, distance: 16.6
click at [579, 125] on input at bounding box center [531, 125] width 123 height 25
type input "***"
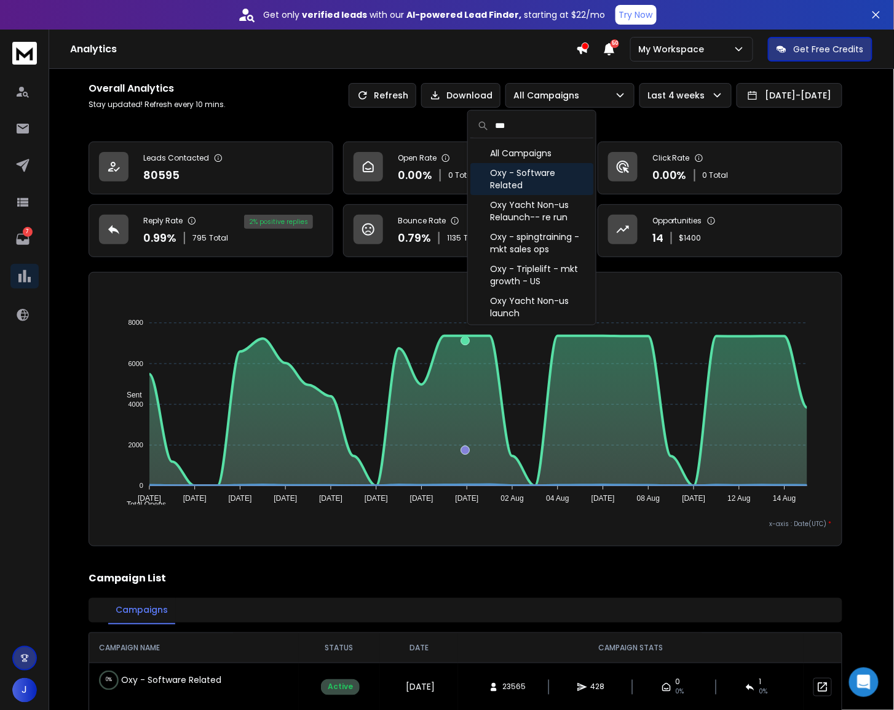
click at [518, 176] on div "Oxy - Software Related" at bounding box center [531, 179] width 123 height 32
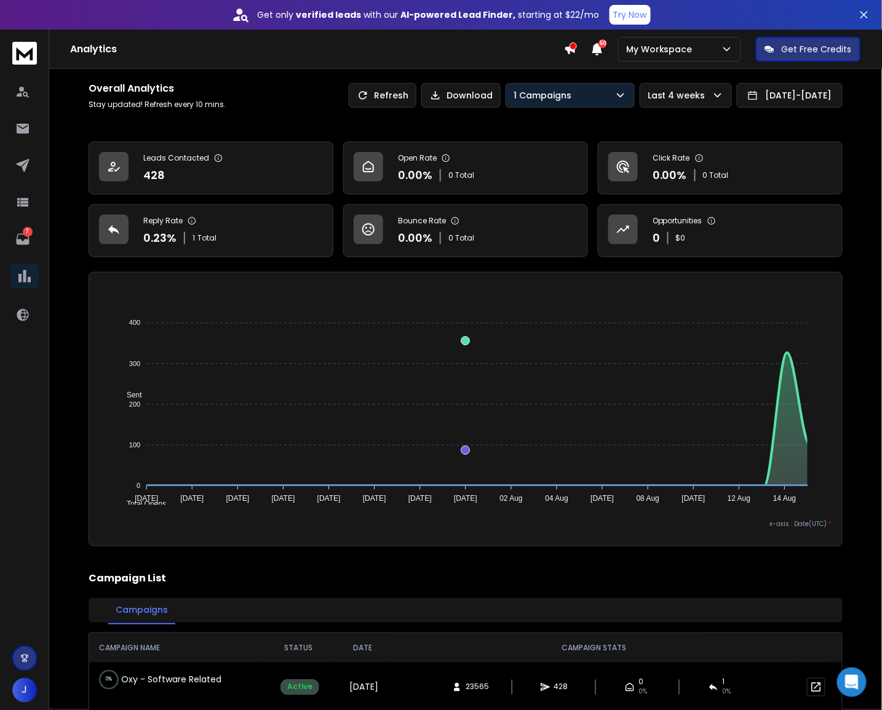
click at [544, 93] on div "1 Campaigns" at bounding box center [569, 95] width 113 height 12
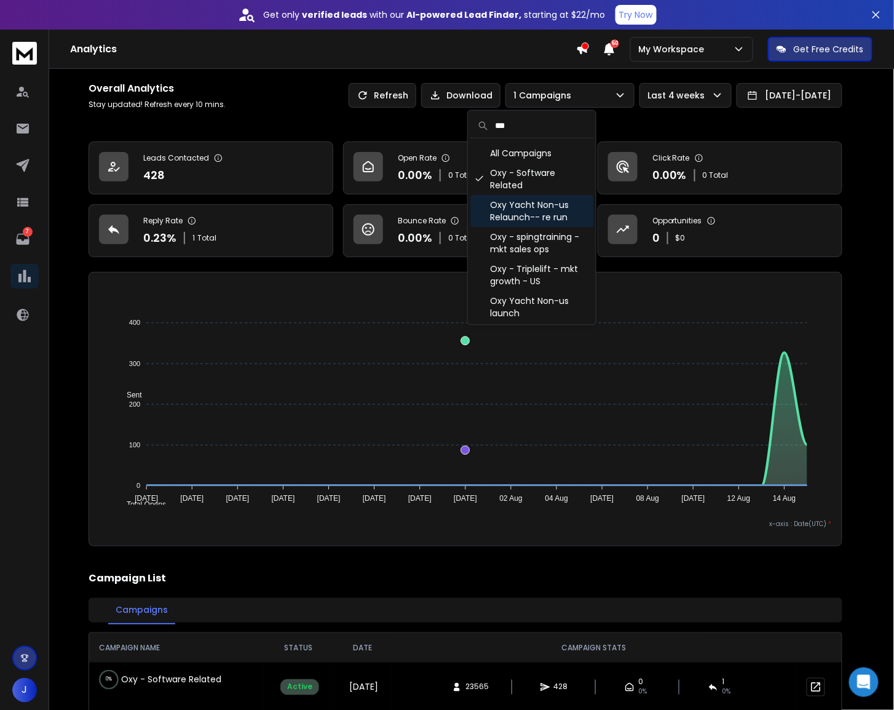
click at [505, 213] on div "Oxy Yacht Non-us Relaunch-- re run" at bounding box center [531, 211] width 123 height 32
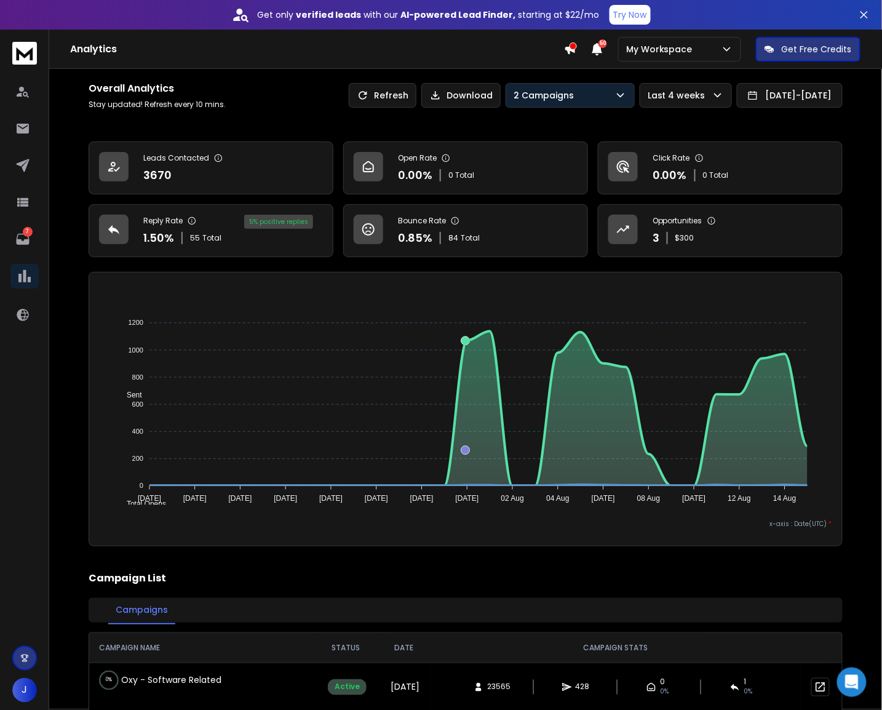
click at [529, 94] on p "2 Campaigns" at bounding box center [545, 95] width 65 height 12
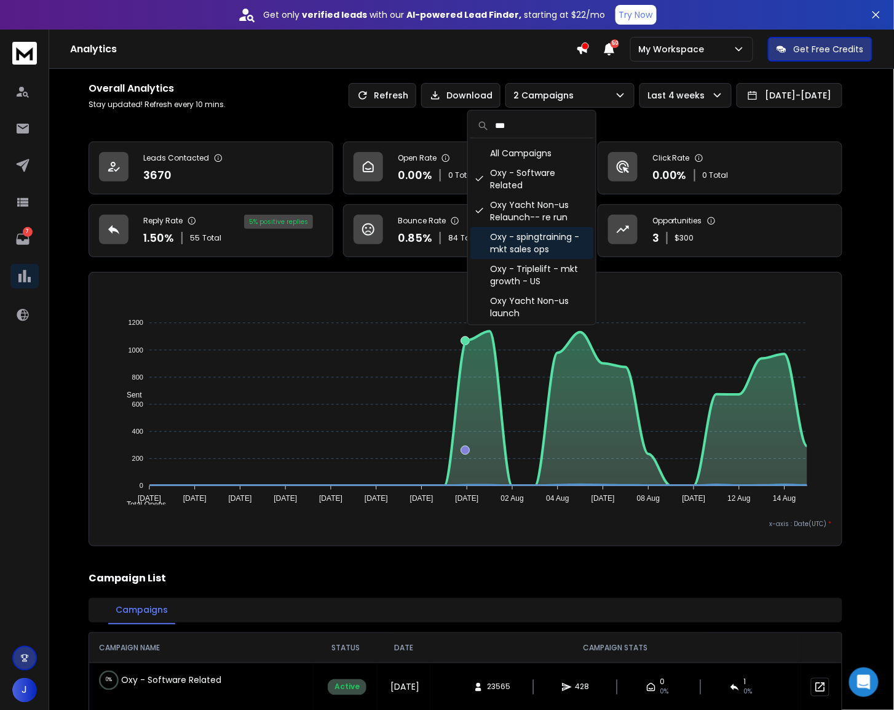
click at [524, 244] on div "Oxy - spingtraining - mkt sales ops" at bounding box center [531, 243] width 123 height 32
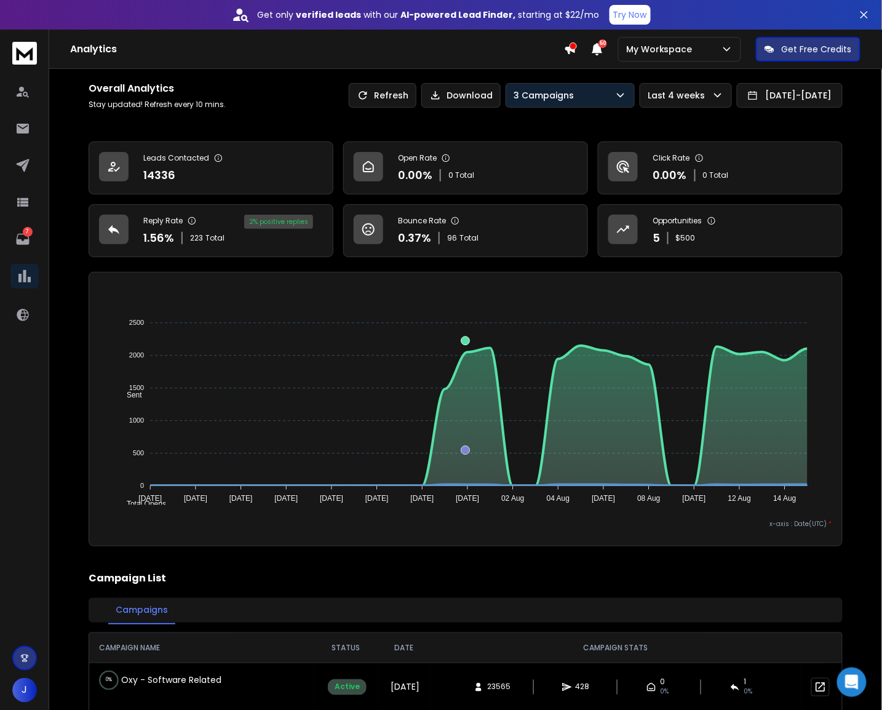
click at [515, 98] on p "3 Campaigns" at bounding box center [545, 95] width 65 height 12
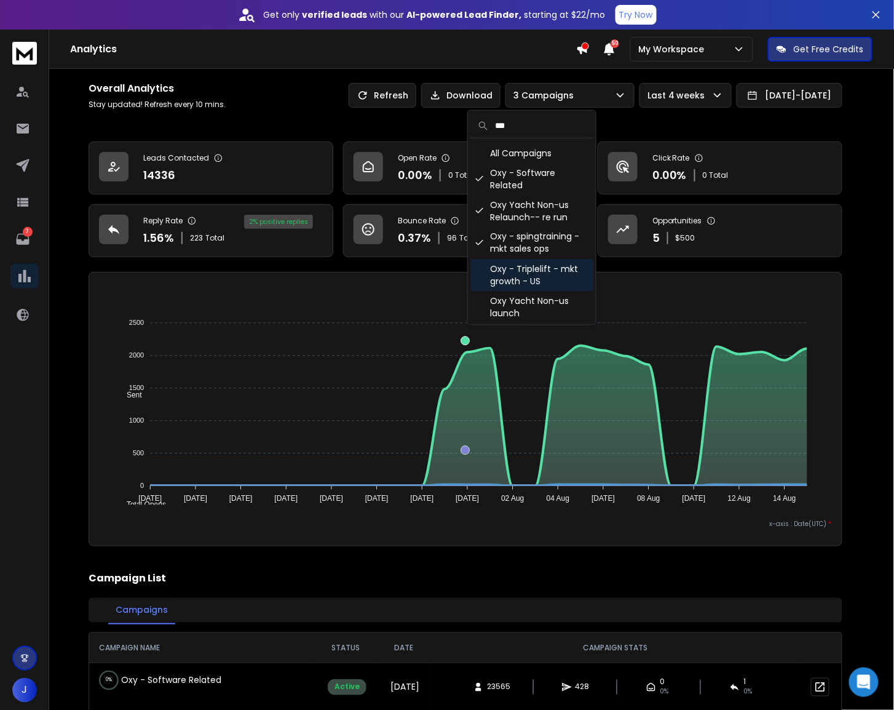
click at [532, 278] on div "Oxy - Triplelift - mkt growth - US" at bounding box center [531, 275] width 123 height 32
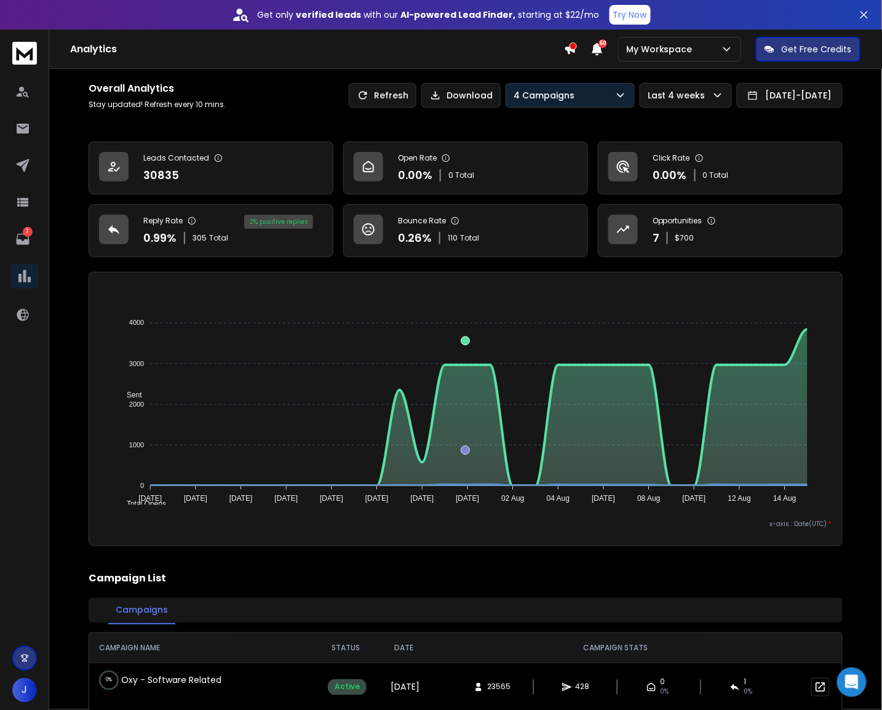
click at [549, 99] on div "4 Campaigns" at bounding box center [569, 95] width 113 height 12
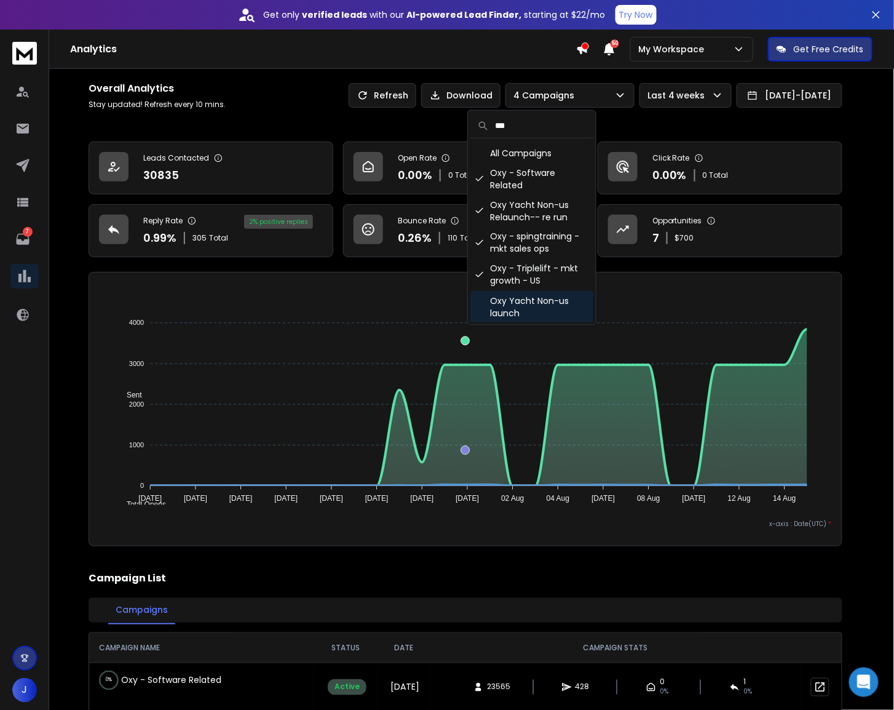
click at [534, 310] on div "Oxy Yacht Non-us launch" at bounding box center [531, 307] width 123 height 32
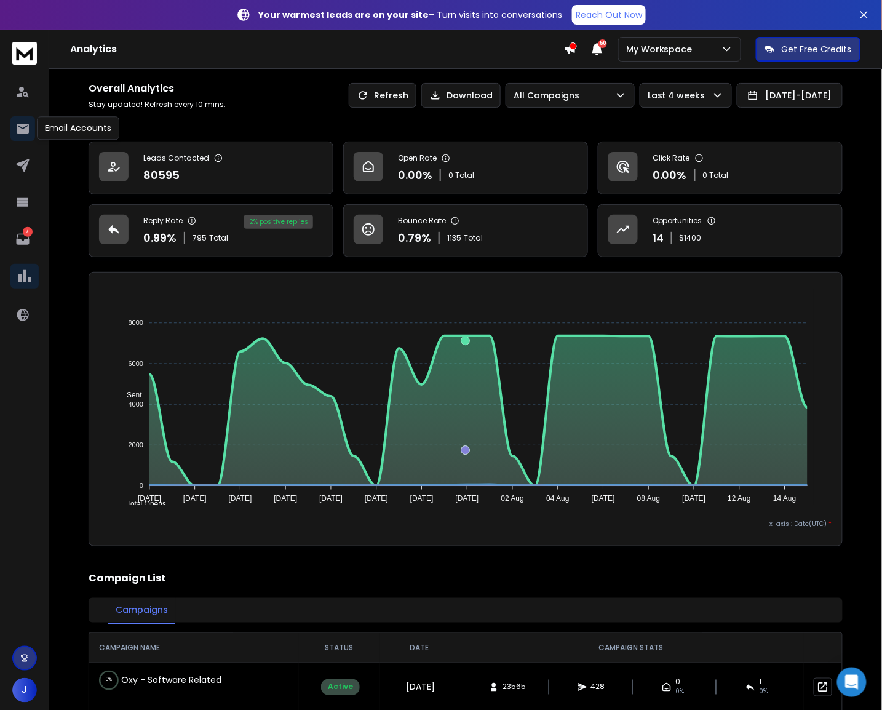
click at [23, 129] on icon at bounding box center [23, 129] width 12 height 10
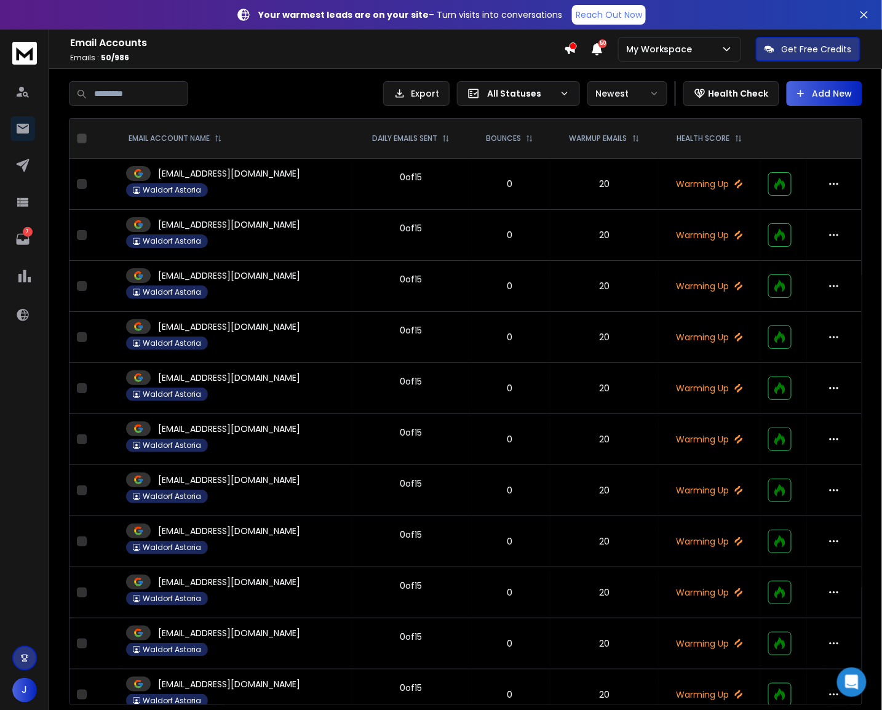
drag, startPoint x: 338, startPoint y: 66, endPoint x: 223, endPoint y: 94, distance: 118.9
click at [338, 67] on div "Email Accounts Emails : 50 / 986 50 My Workspace Get Free Credits" at bounding box center [441, 49] width 882 height 39
click at [25, 166] on icon at bounding box center [22, 165] width 13 height 13
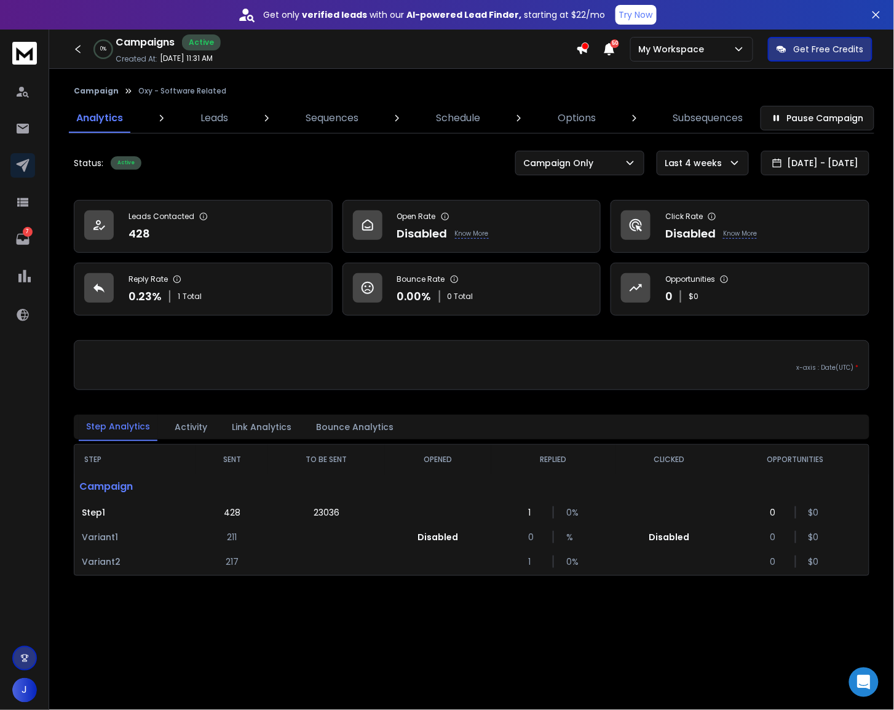
click at [631, 99] on div "Campaign Oxy - Software Related" at bounding box center [471, 91] width 805 height 20
click at [591, 114] on link "Options" at bounding box center [576, 118] width 53 height 30
